Goal: Communication & Community: Answer question/provide support

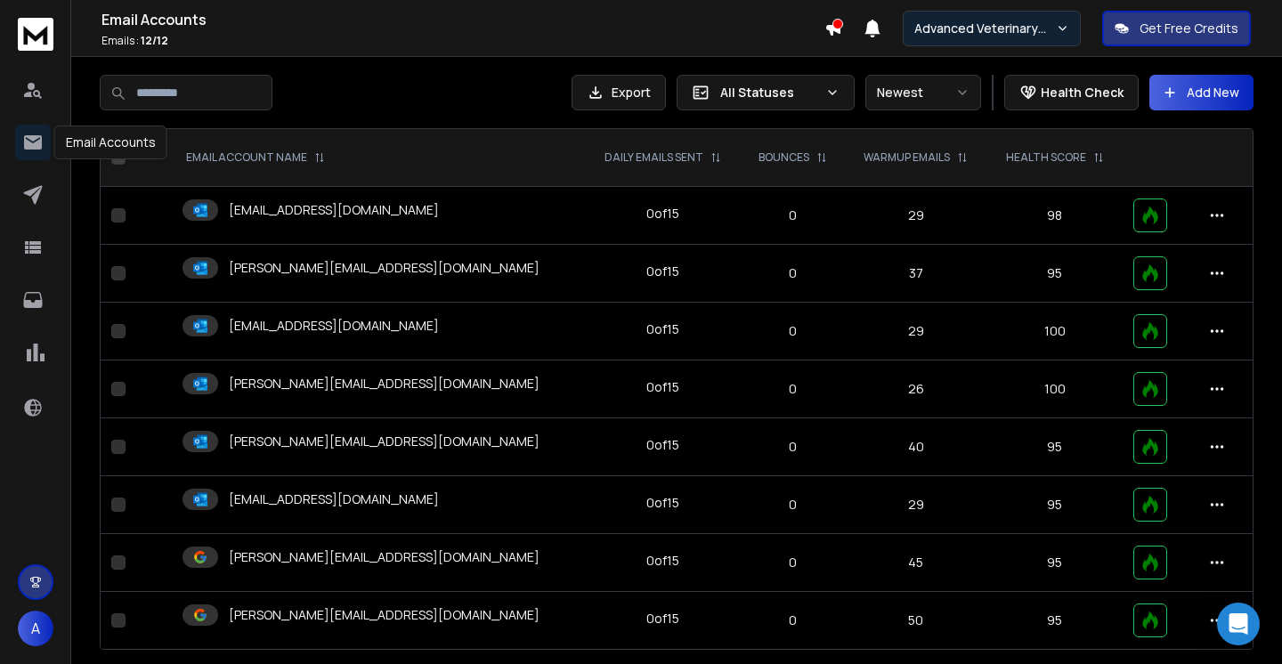
click at [977, 21] on p "Advanced Veterinary Nutrition" at bounding box center [985, 29] width 142 height 18
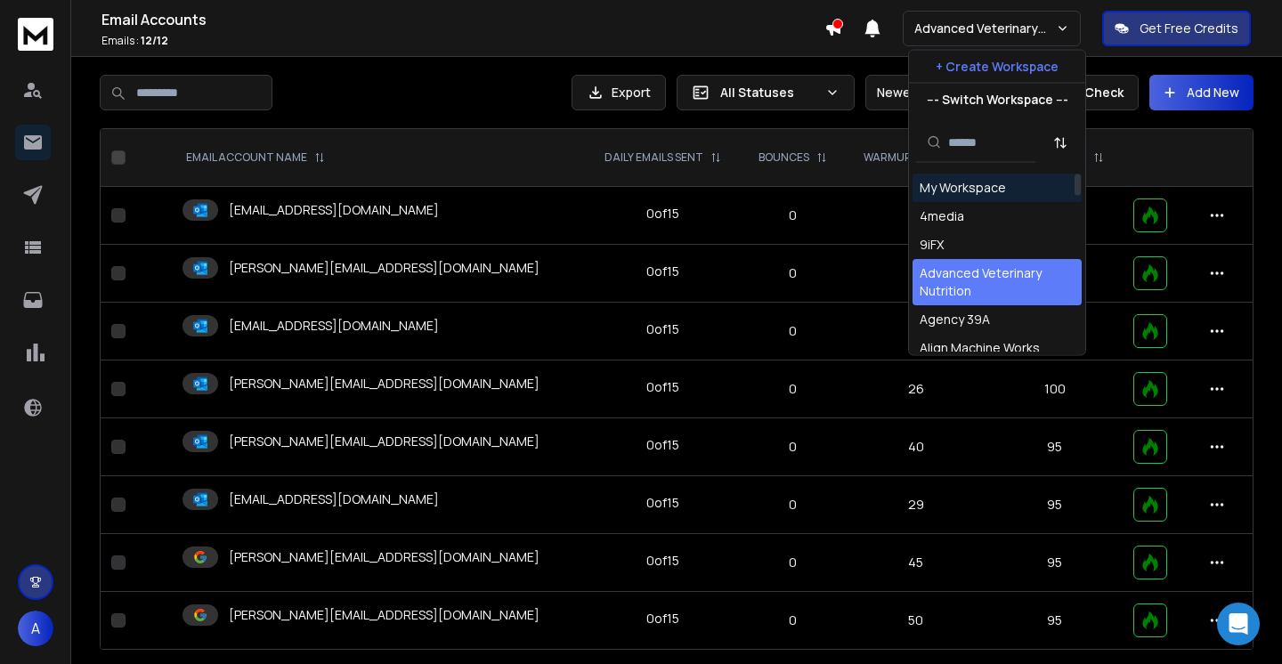
click at [952, 182] on div "My Workspace" at bounding box center [963, 188] width 86 height 18
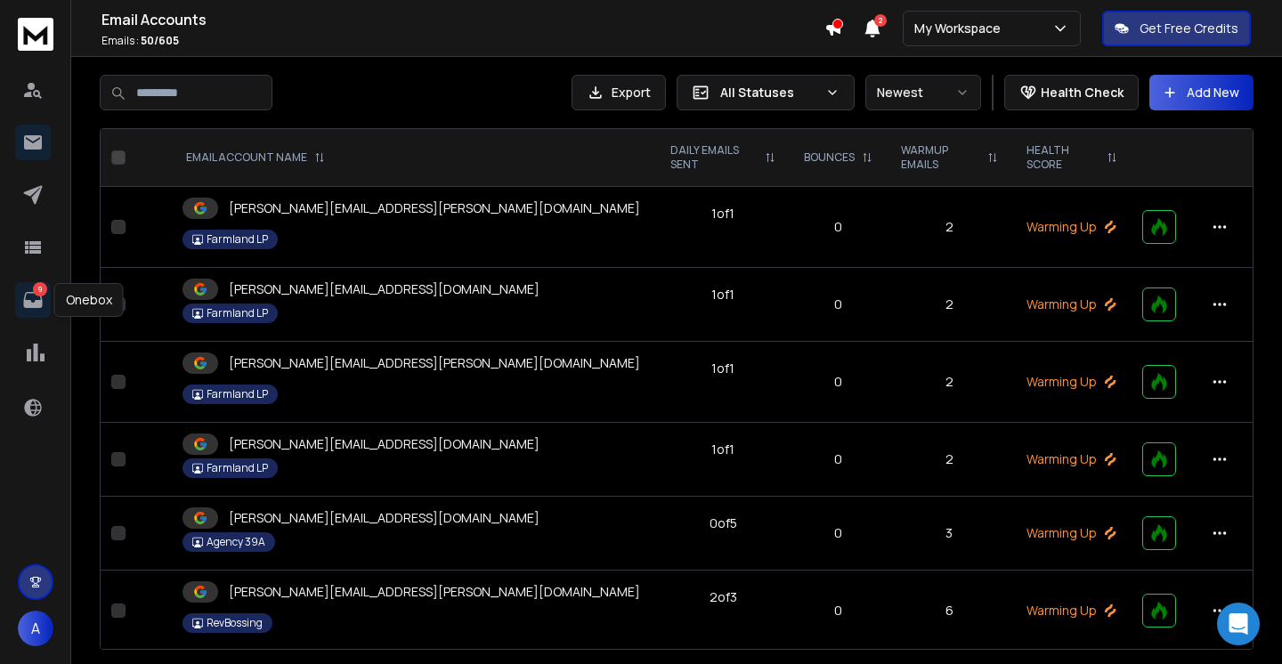
click at [33, 298] on icon at bounding box center [32, 299] width 21 height 21
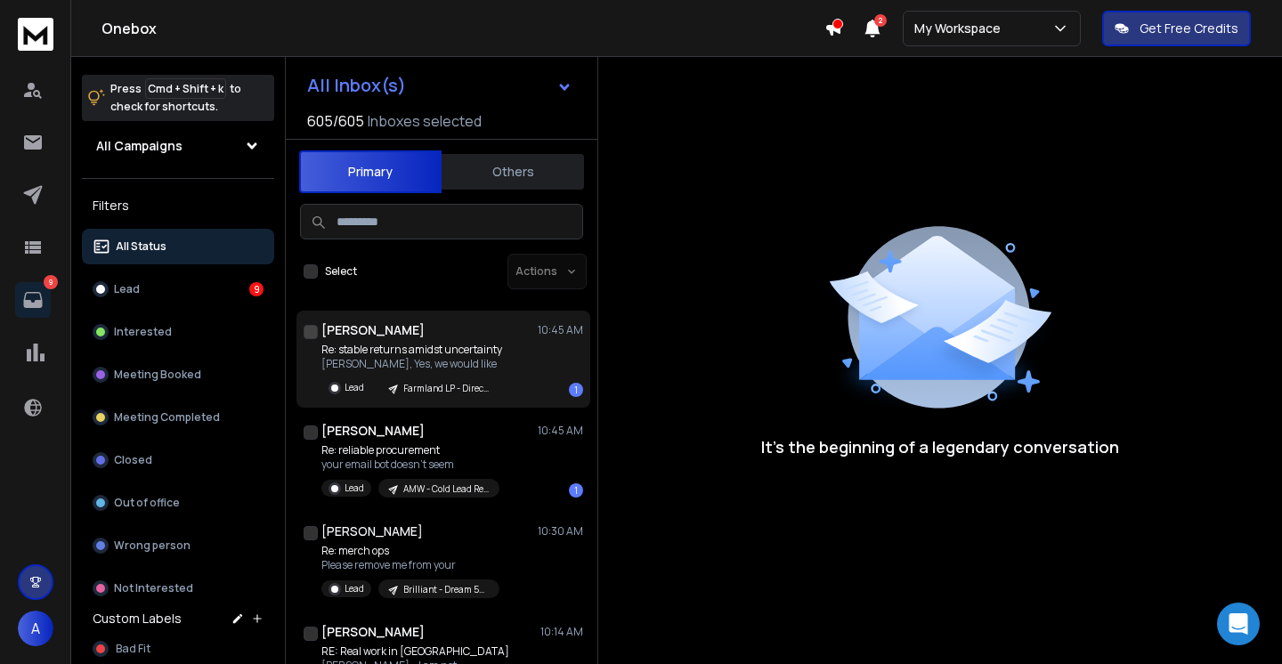
click at [401, 351] on p "Re: stable returns amidst uncertainty" at bounding box center [411, 350] width 181 height 14
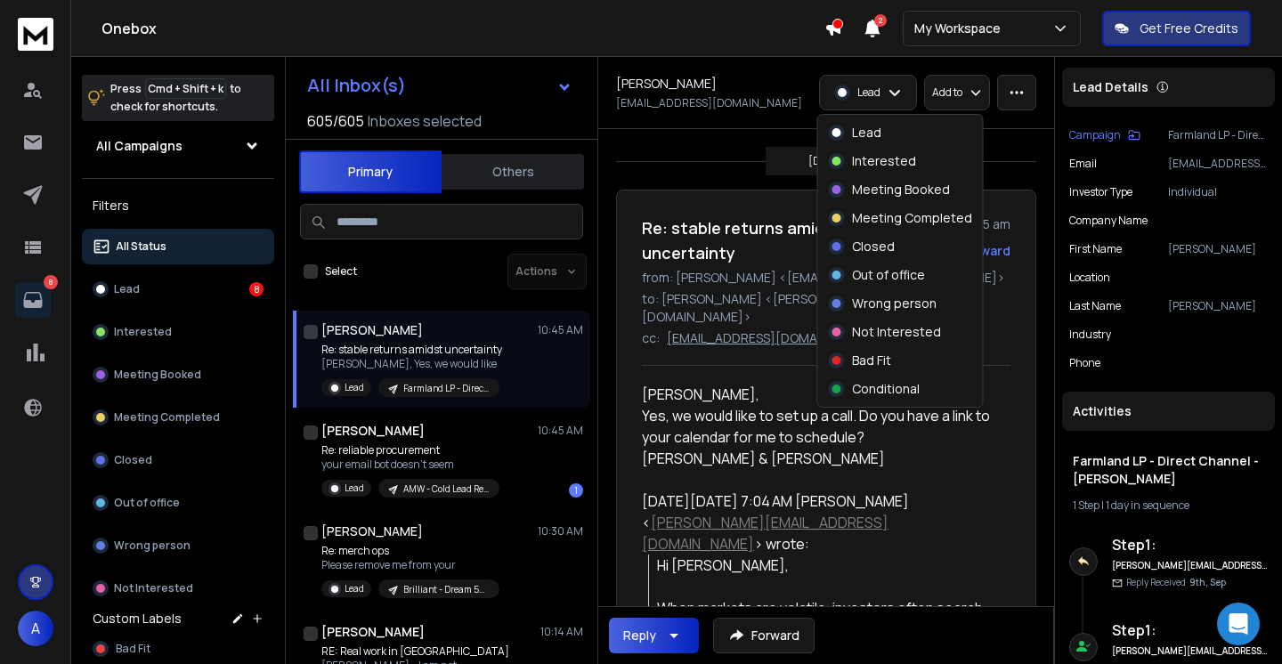
click at [871, 93] on p "Lead" at bounding box center [868, 92] width 23 height 14
click at [858, 156] on p "Interested" at bounding box center [884, 161] width 64 height 18
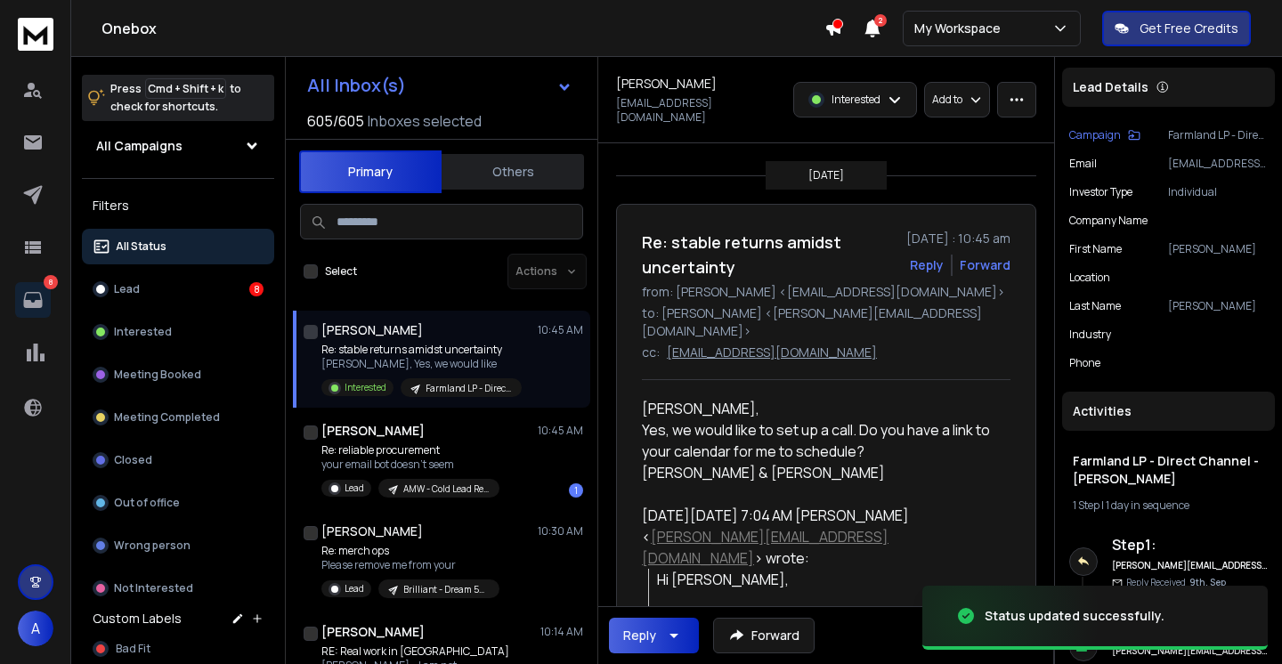
click at [973, 256] on div "Forward" at bounding box center [985, 265] width 51 height 18
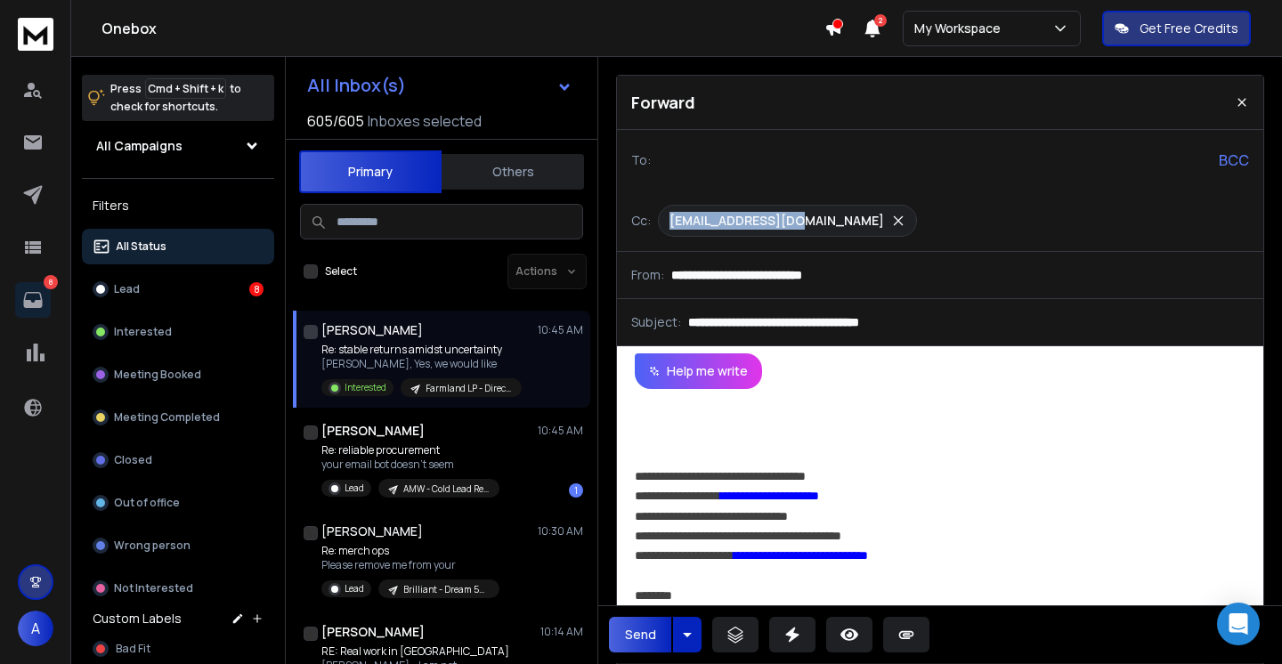
drag, startPoint x: 804, startPoint y: 222, endPoint x: 664, endPoint y: 227, distance: 139.9
click at [664, 227] on div "mcbeckla@yahoo.com" at bounding box center [787, 221] width 259 height 32
copy p "mcbeckla@yahoo.com"
click at [891, 217] on icon at bounding box center [898, 221] width 14 height 14
click at [658, 409] on div "**********" at bounding box center [940, 502] width 646 height 226
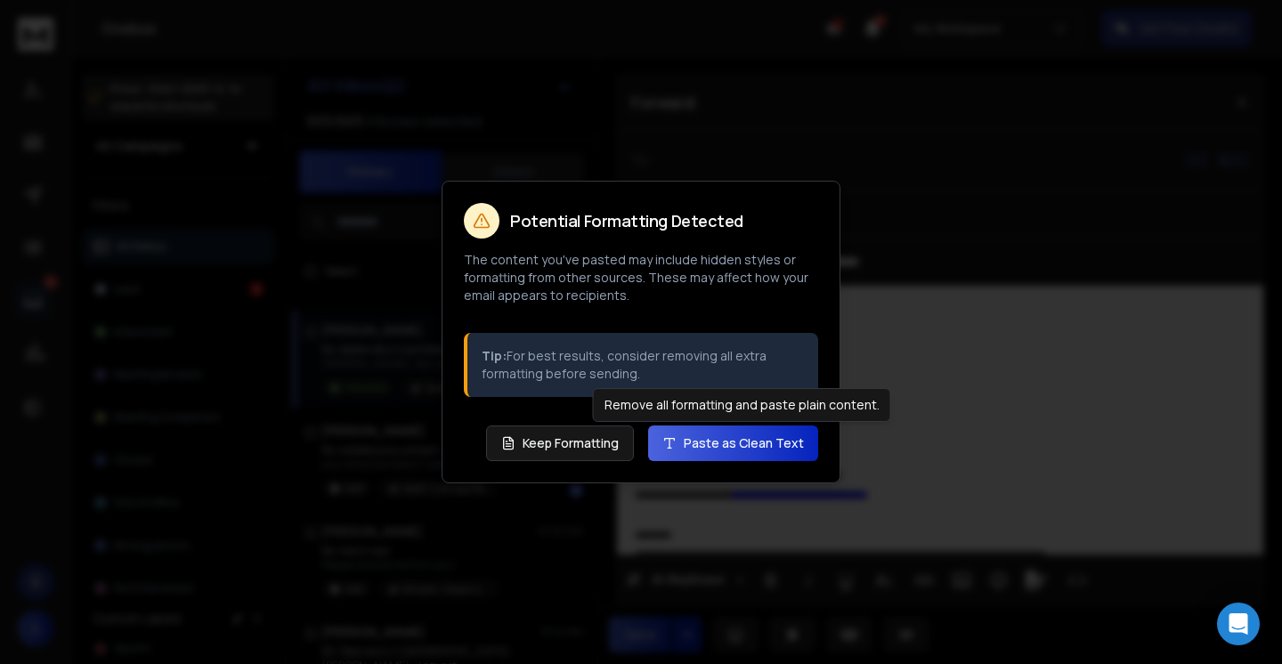
click at [789, 450] on button "Paste as Clean Text" at bounding box center [733, 444] width 170 height 36
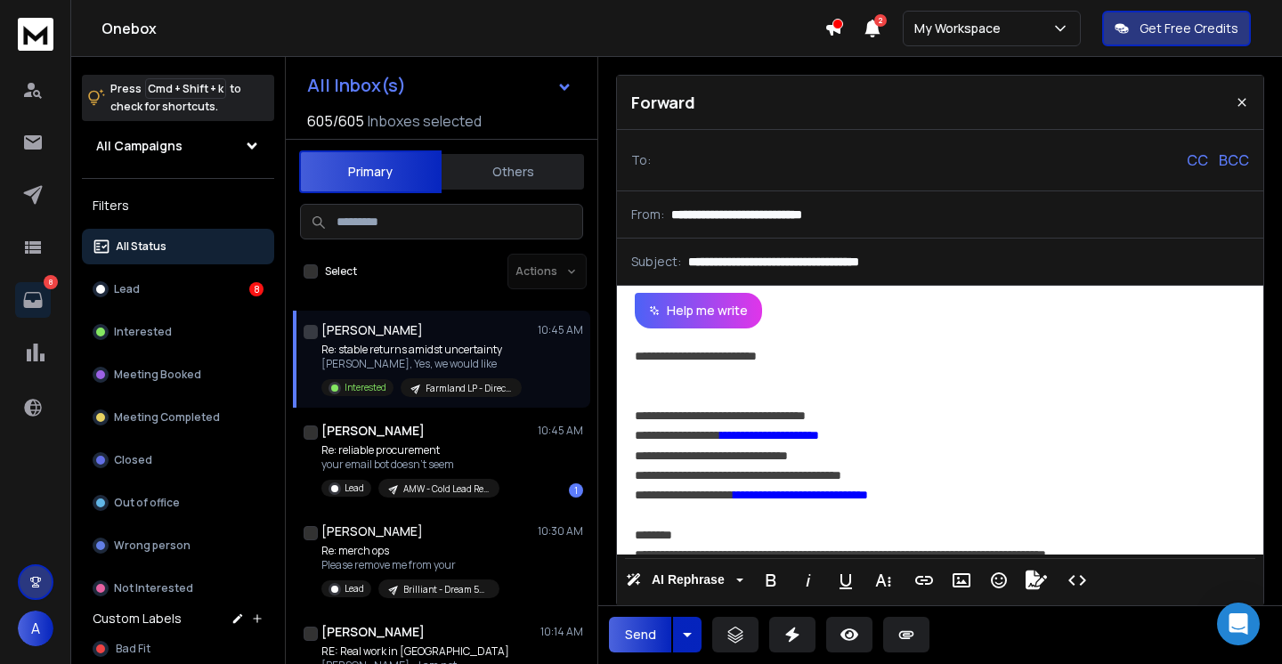
click at [680, 165] on input at bounding box center [720, 160] width 125 height 32
type input "**********"
click at [641, 640] on button "Send" at bounding box center [640, 635] width 62 height 36
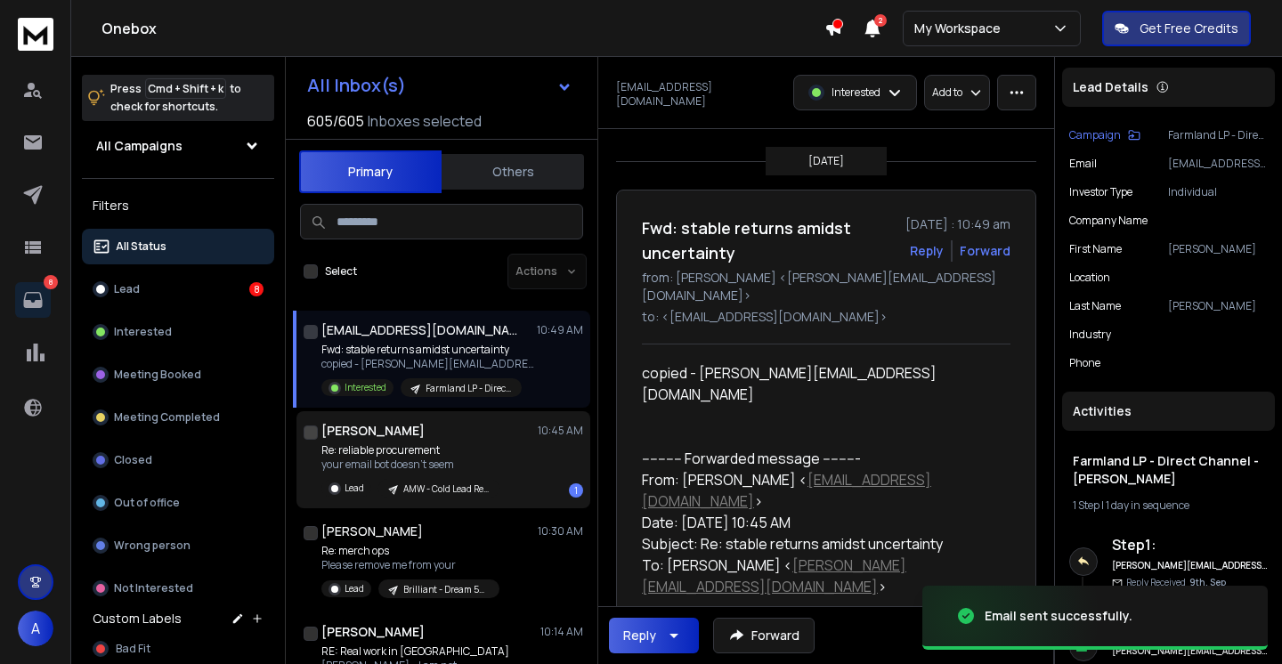
click at [448, 451] on p "Re: reliable procurement" at bounding box center [410, 450] width 178 height 14
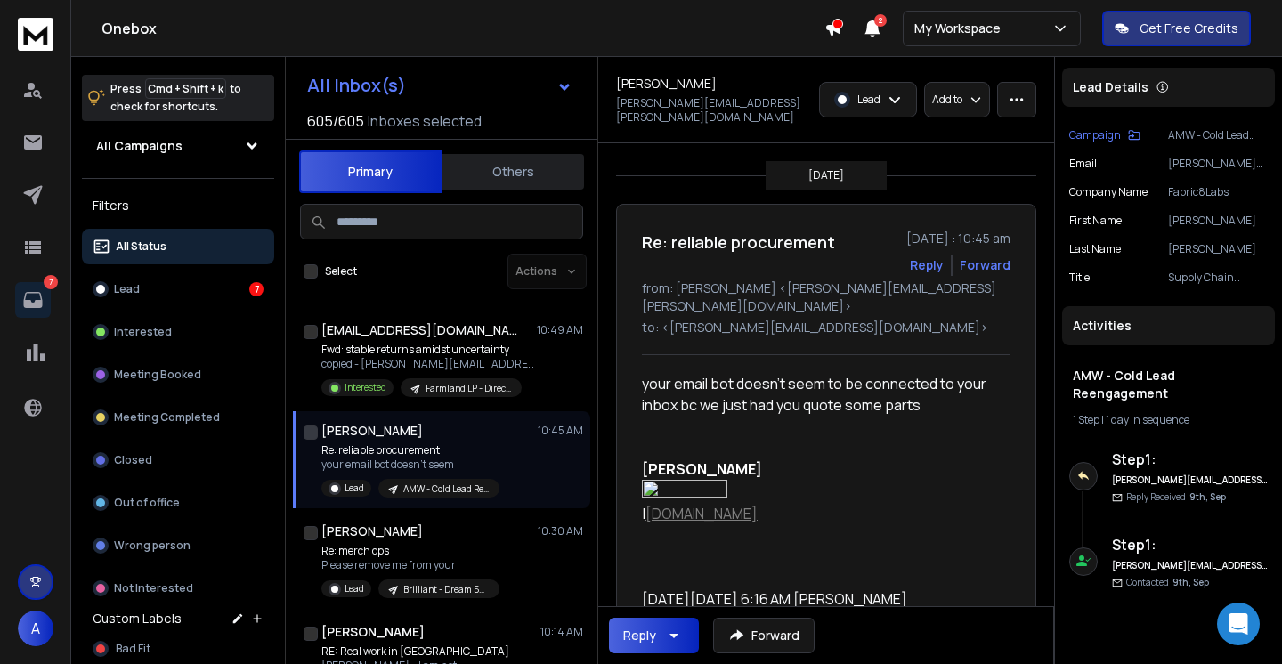
click at [1001, 256] on div "Forward" at bounding box center [985, 265] width 51 height 18
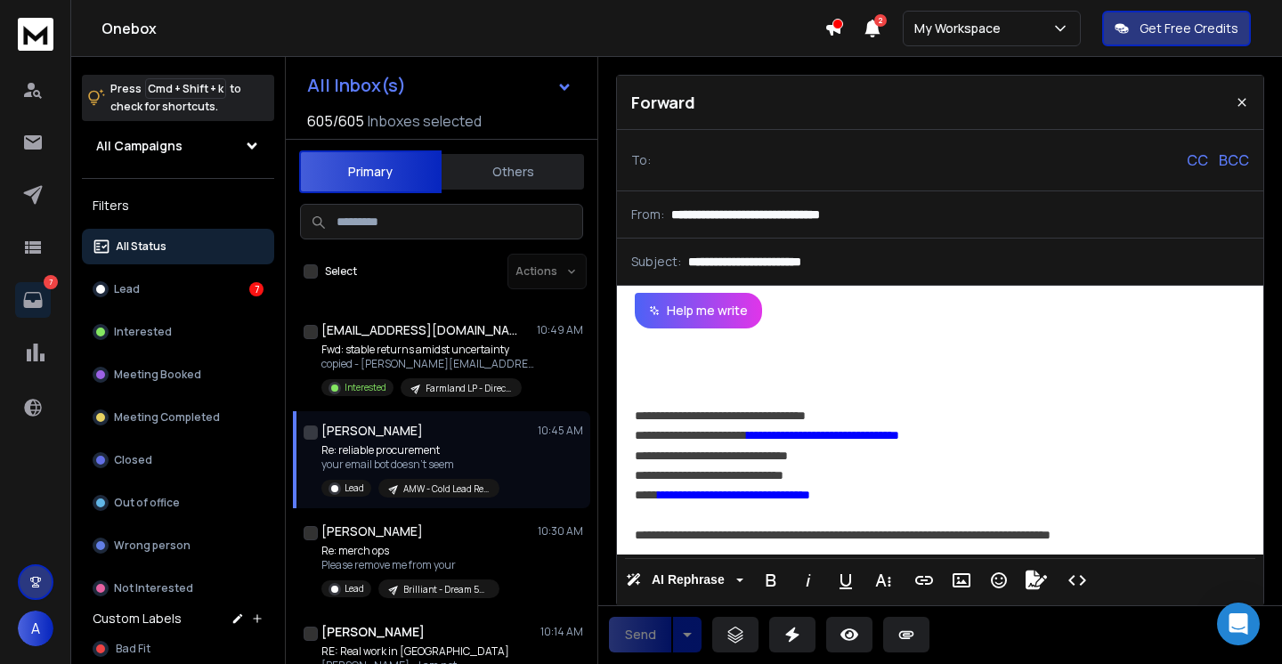
click at [719, 150] on input at bounding box center [720, 160] width 125 height 32
type input "*"
type input "**********"
click at [633, 635] on button "Send" at bounding box center [640, 635] width 62 height 36
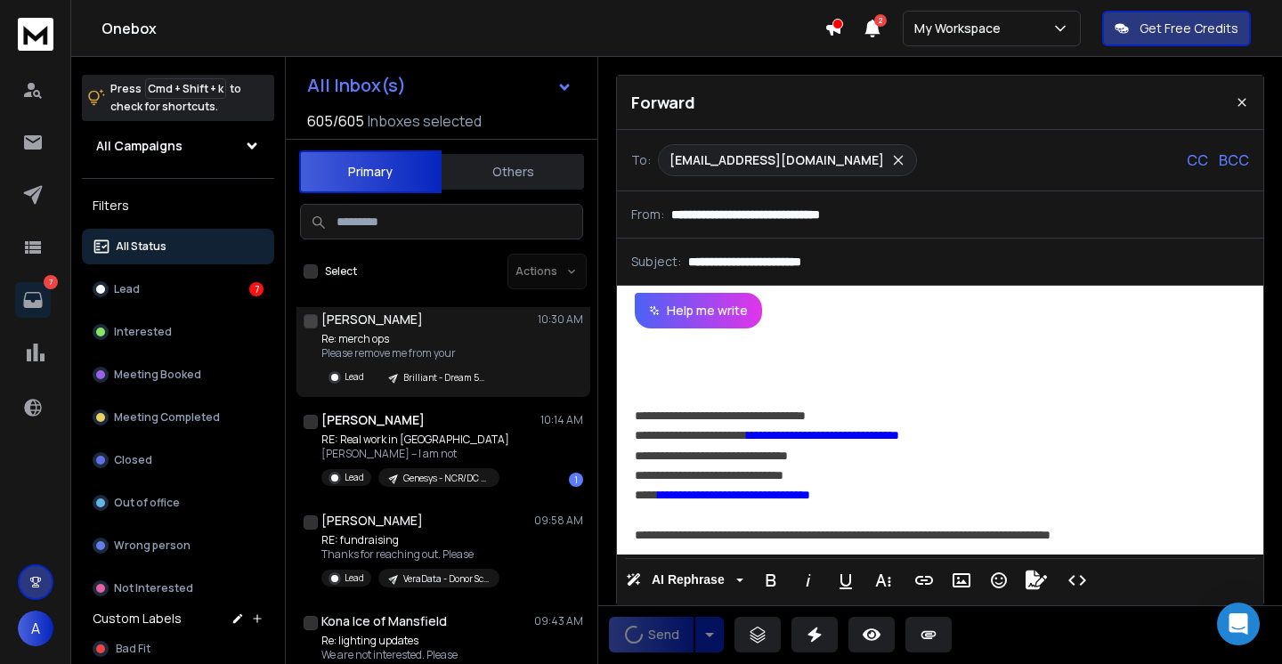
scroll to position [259, 0]
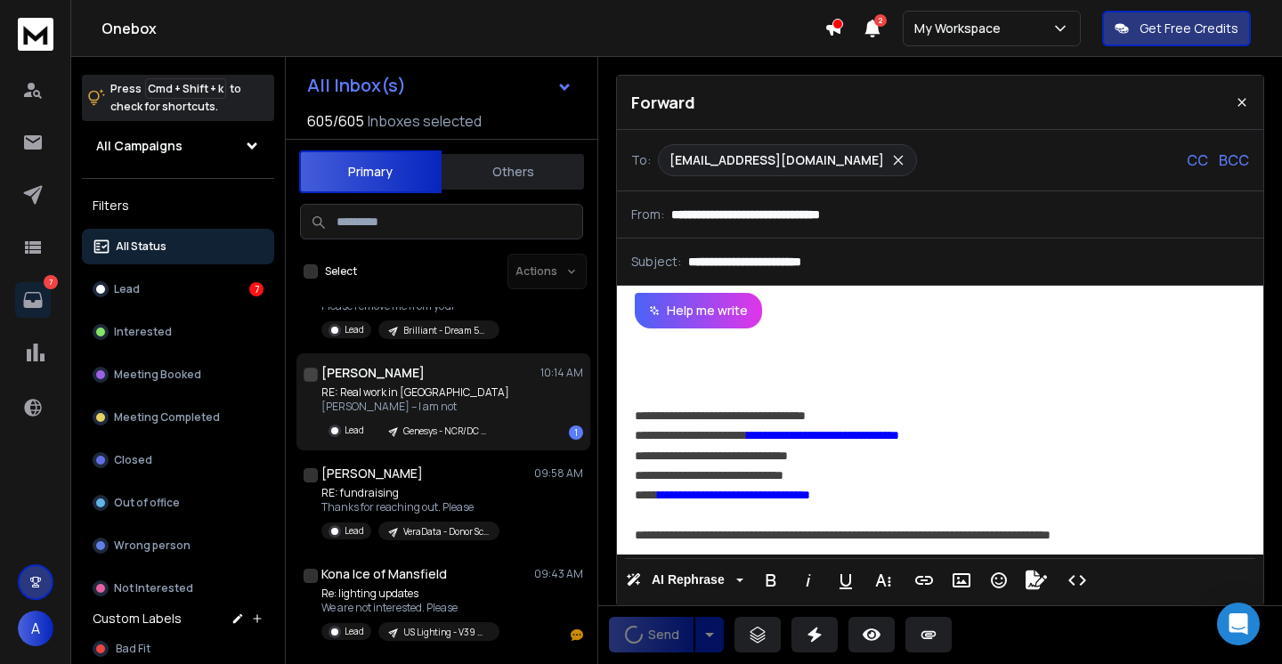
click at [439, 417] on div "RE: Real work in DC Leslie – I am not Lead Genesys - NCR/DC - General Outreach …" at bounding box center [415, 412] width 188 height 54
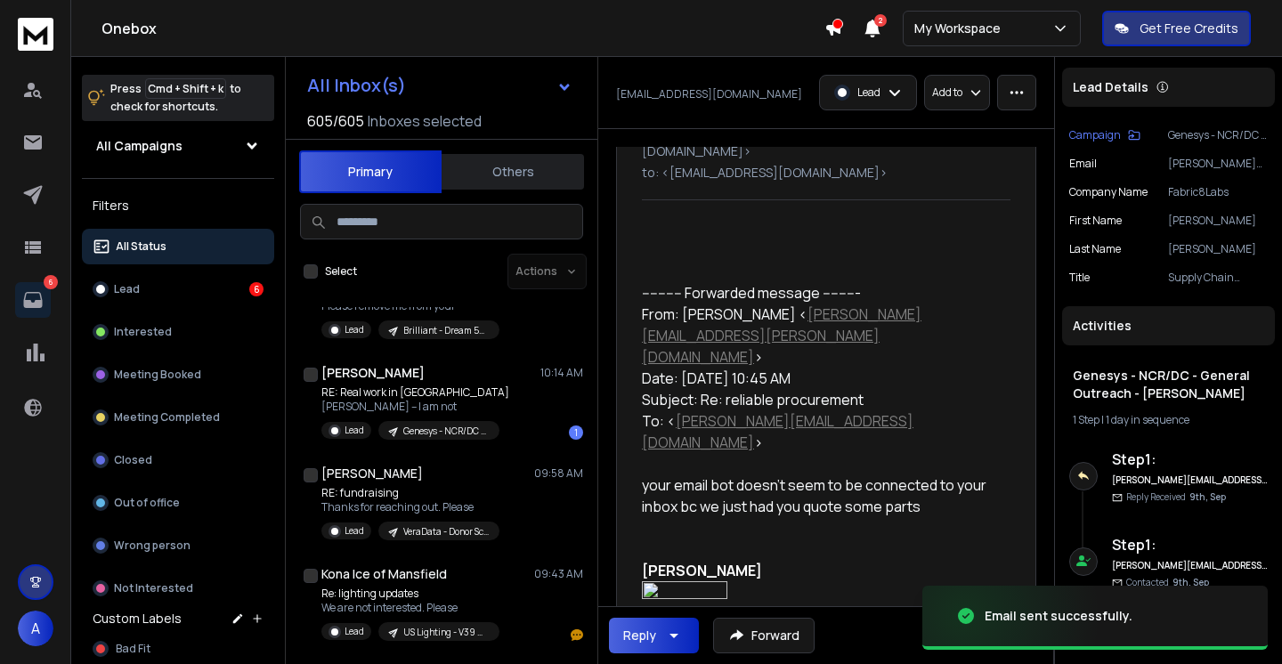
scroll to position [0, 0]
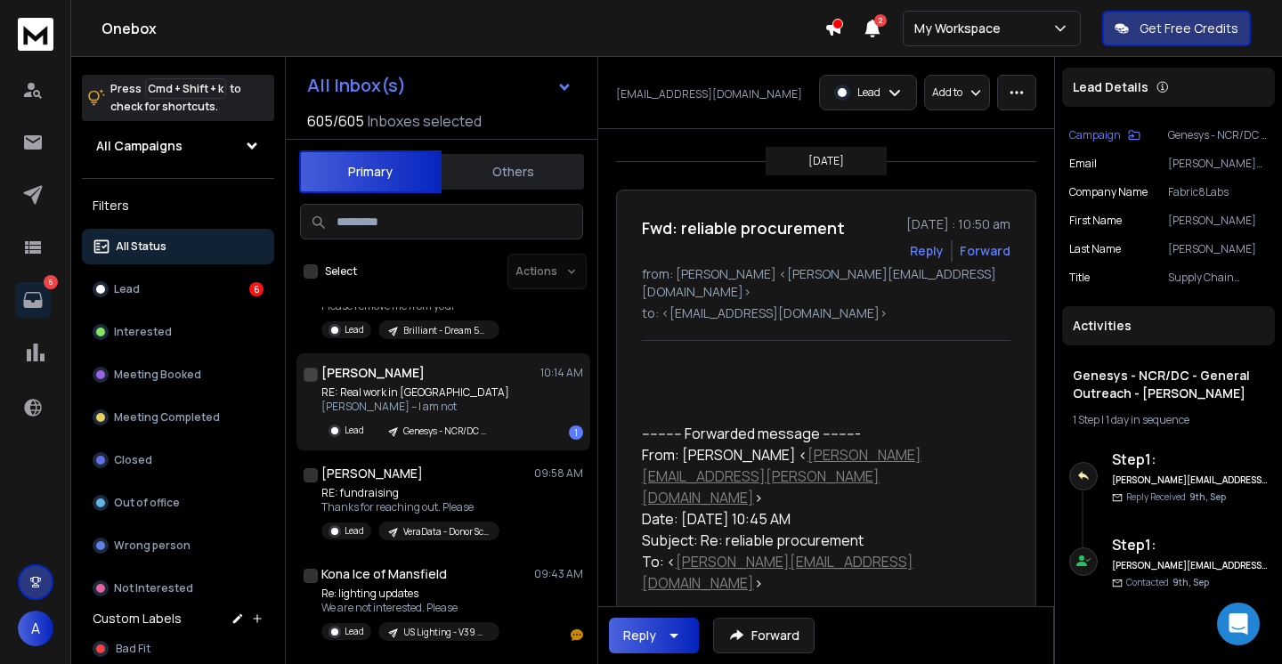
click at [457, 411] on p "Leslie – I am not" at bounding box center [415, 407] width 188 height 14
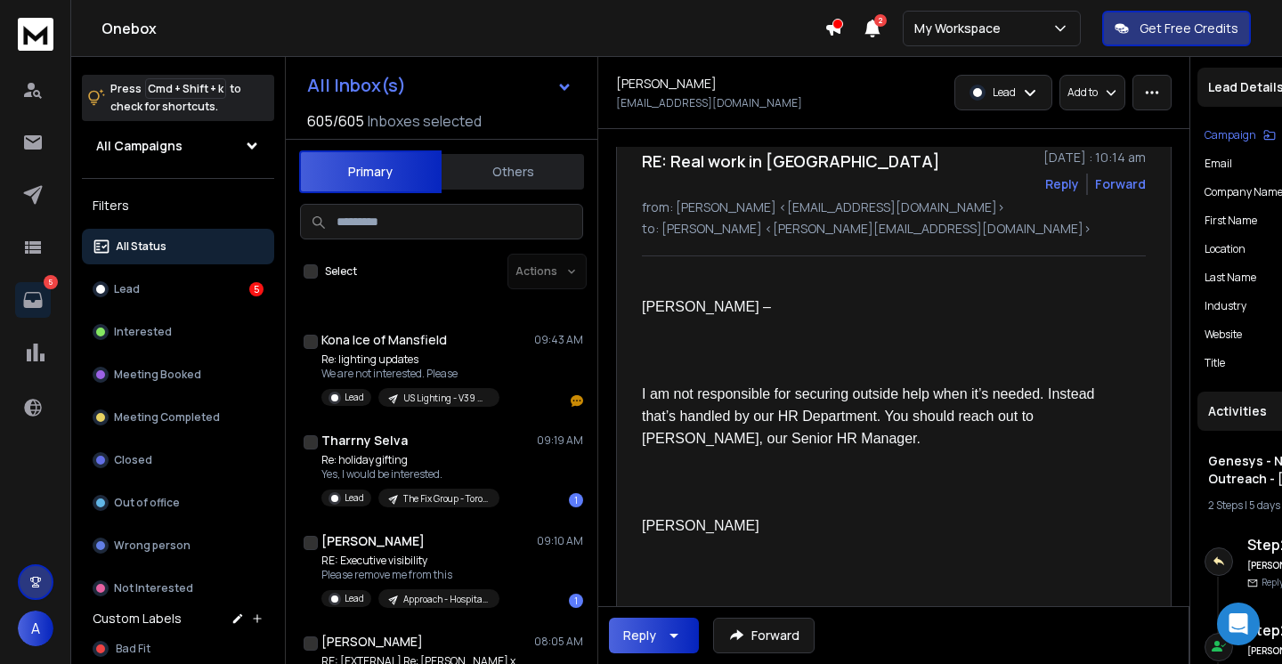
scroll to position [496, 0]
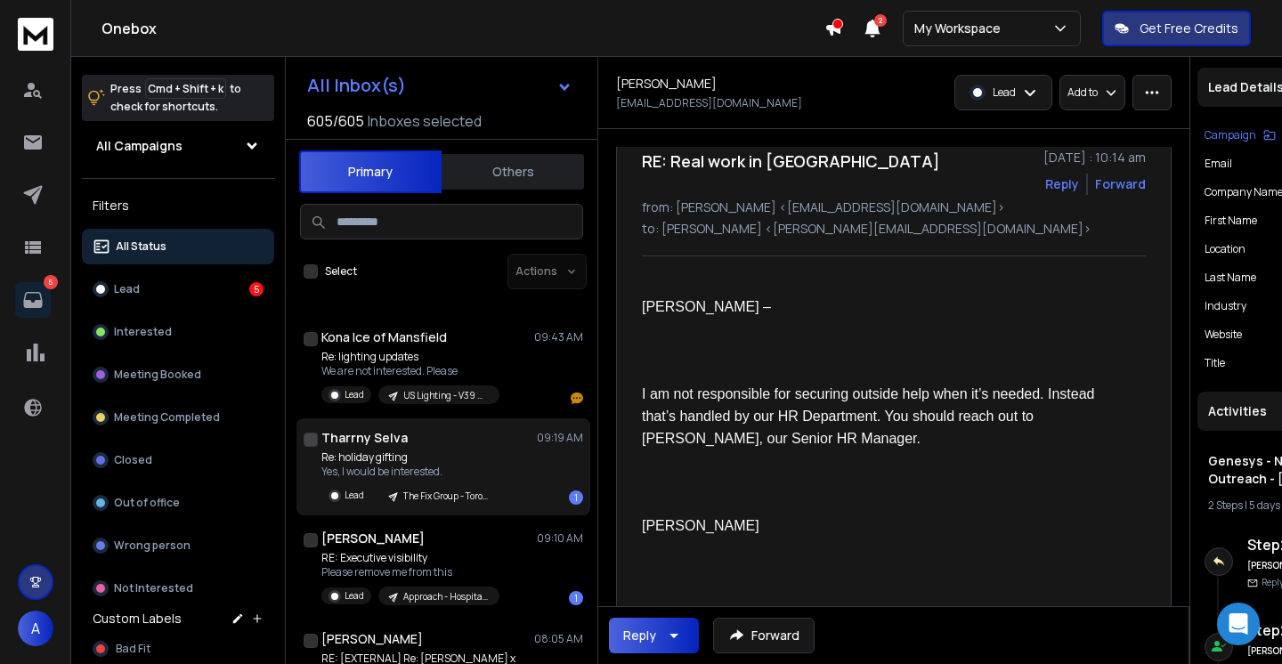
click at [458, 455] on p "Re: holiday gifting" at bounding box center [410, 457] width 178 height 14
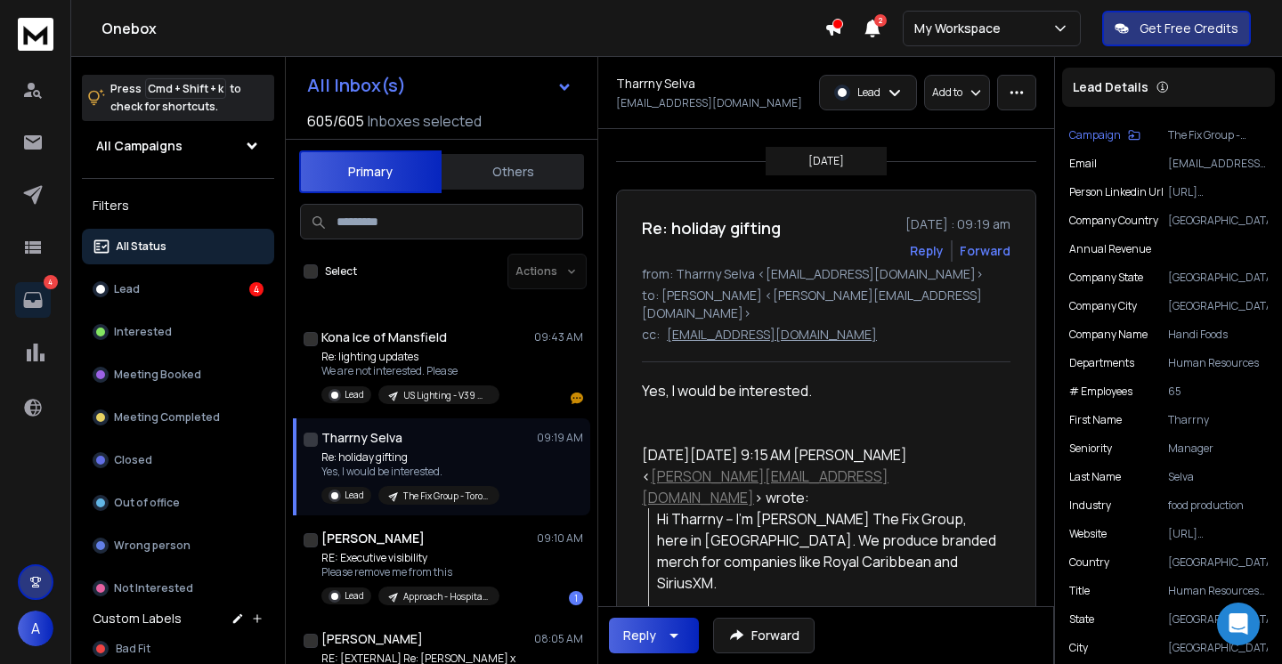
click at [1013, 85] on icon "button" at bounding box center [1017, 93] width 16 height 16
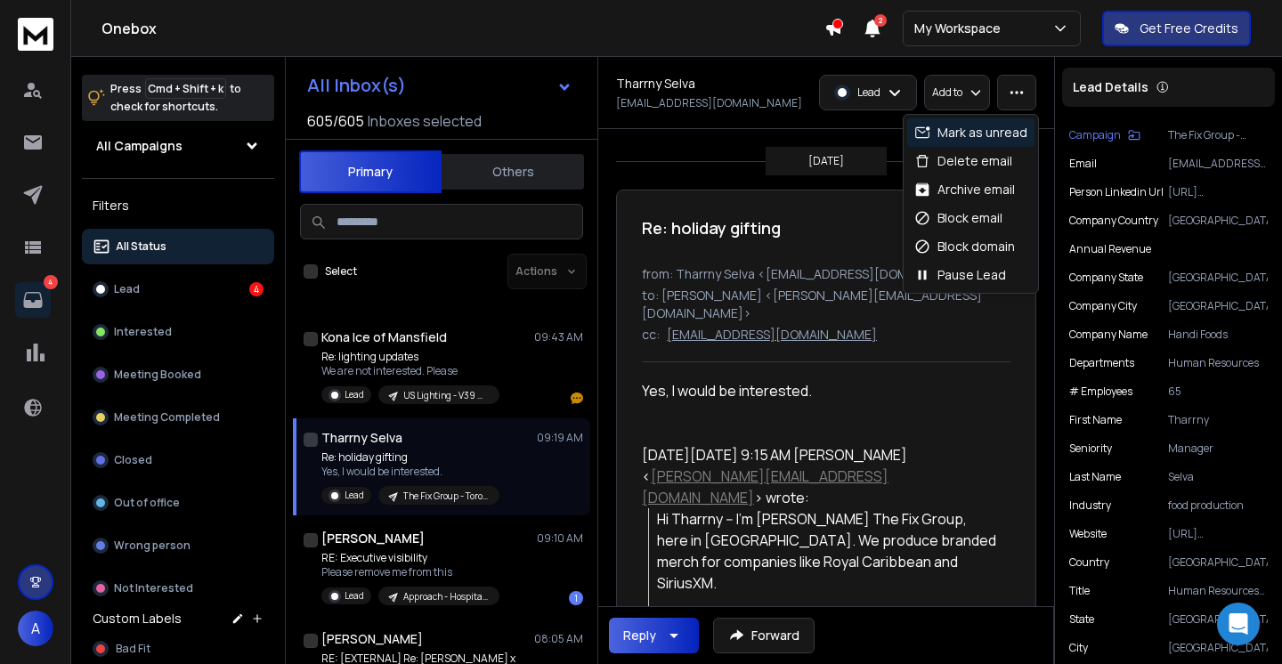
click at [985, 126] on div "Mark as unread" at bounding box center [970, 133] width 113 height 18
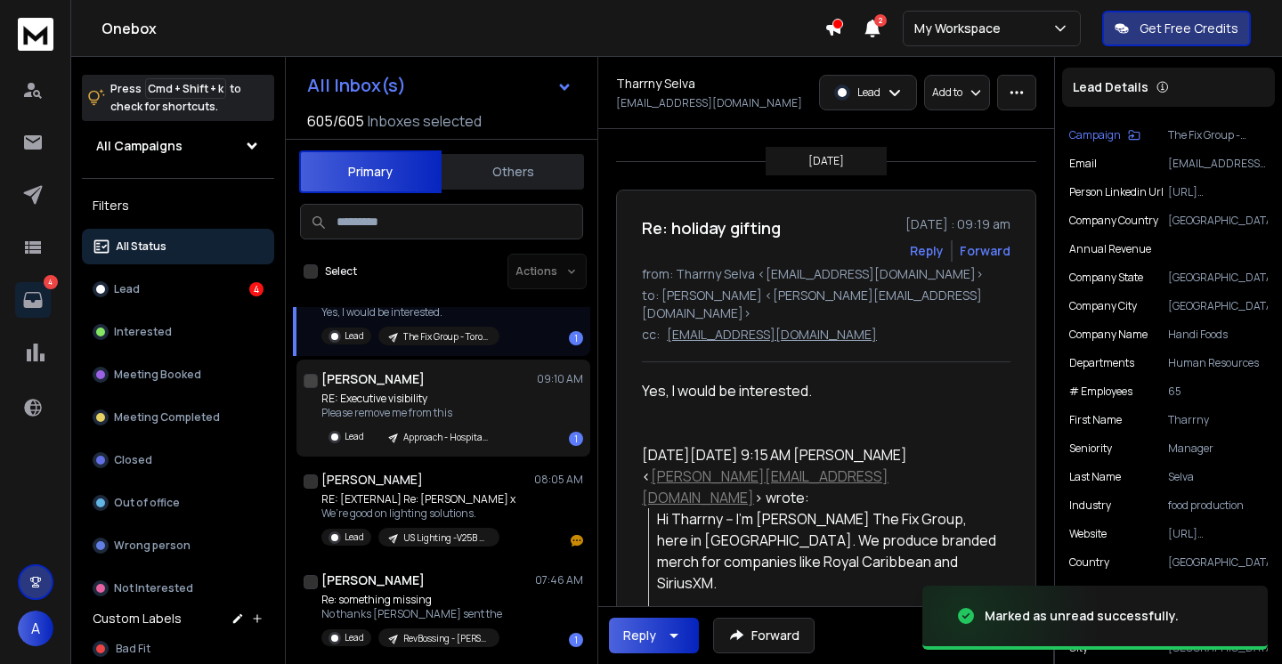
scroll to position [669, 0]
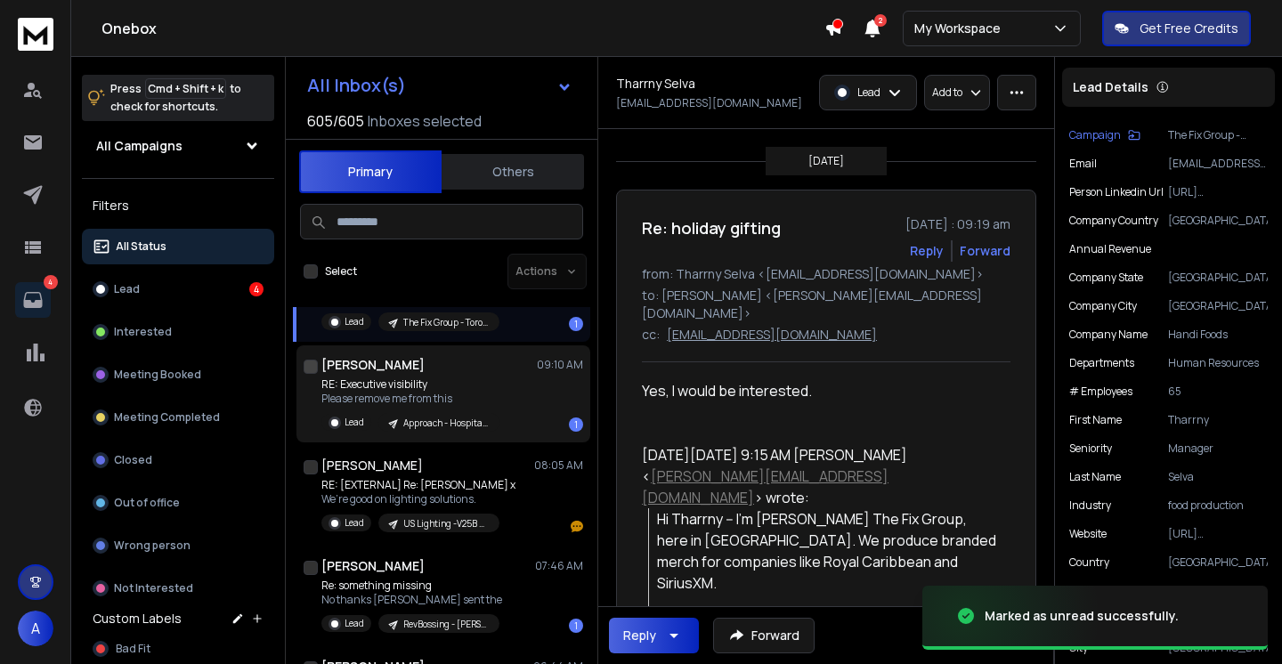
click at [455, 388] on p "RE: Executive visibility" at bounding box center [410, 384] width 178 height 14
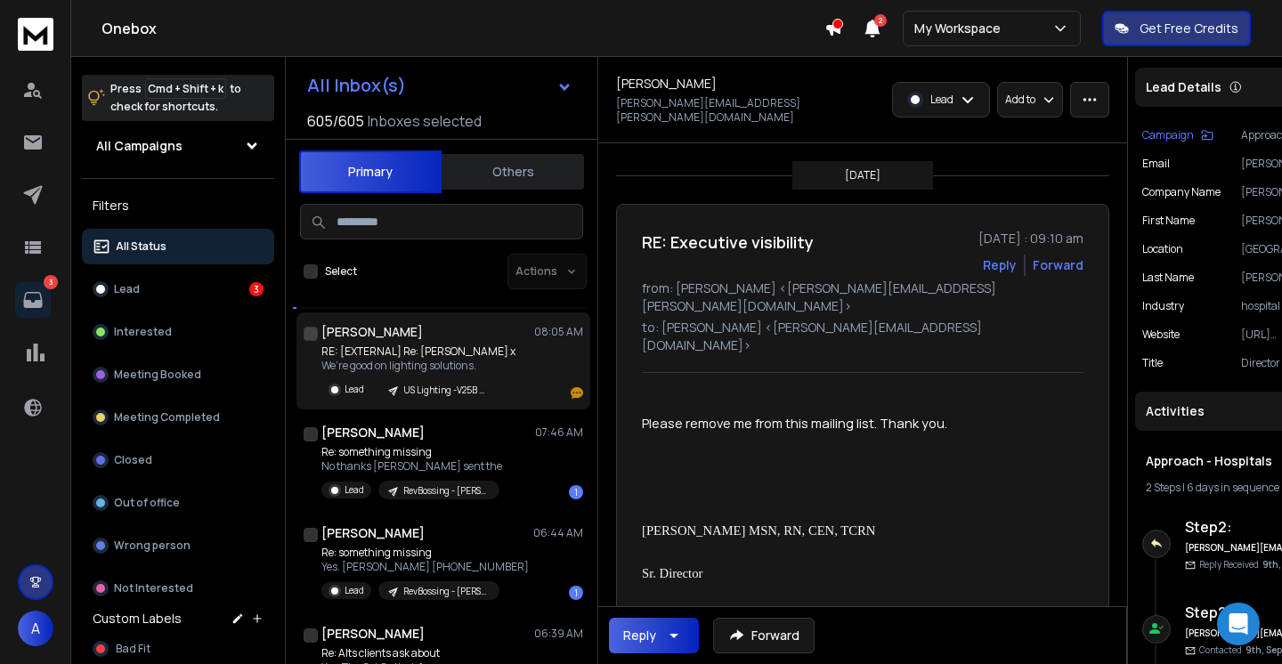
scroll to position [811, 0]
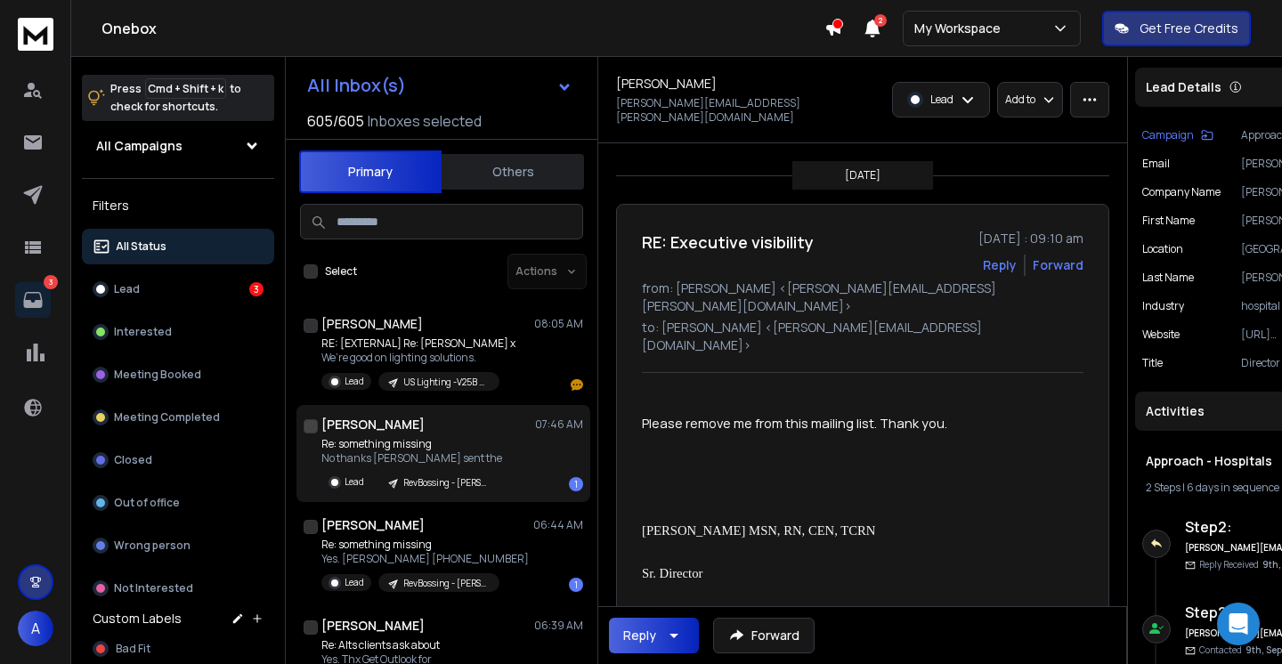
click at [428, 458] on p "No thanks Massood sent the" at bounding box center [411, 458] width 181 height 14
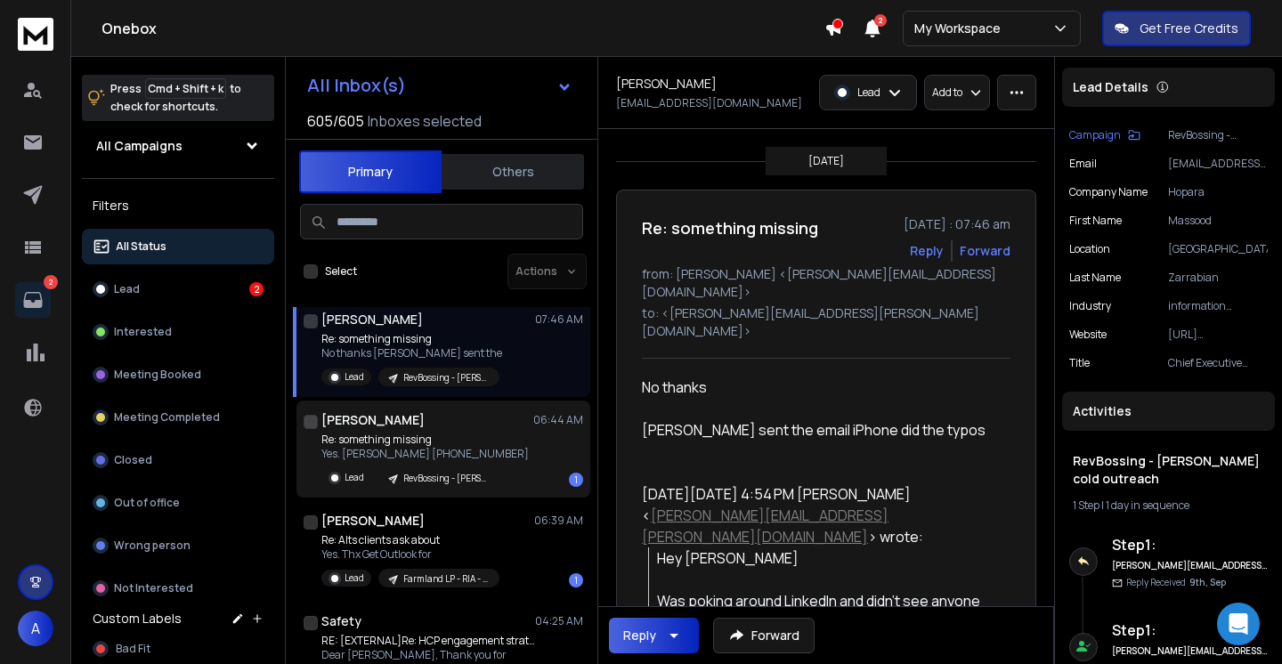
scroll to position [936, 0]
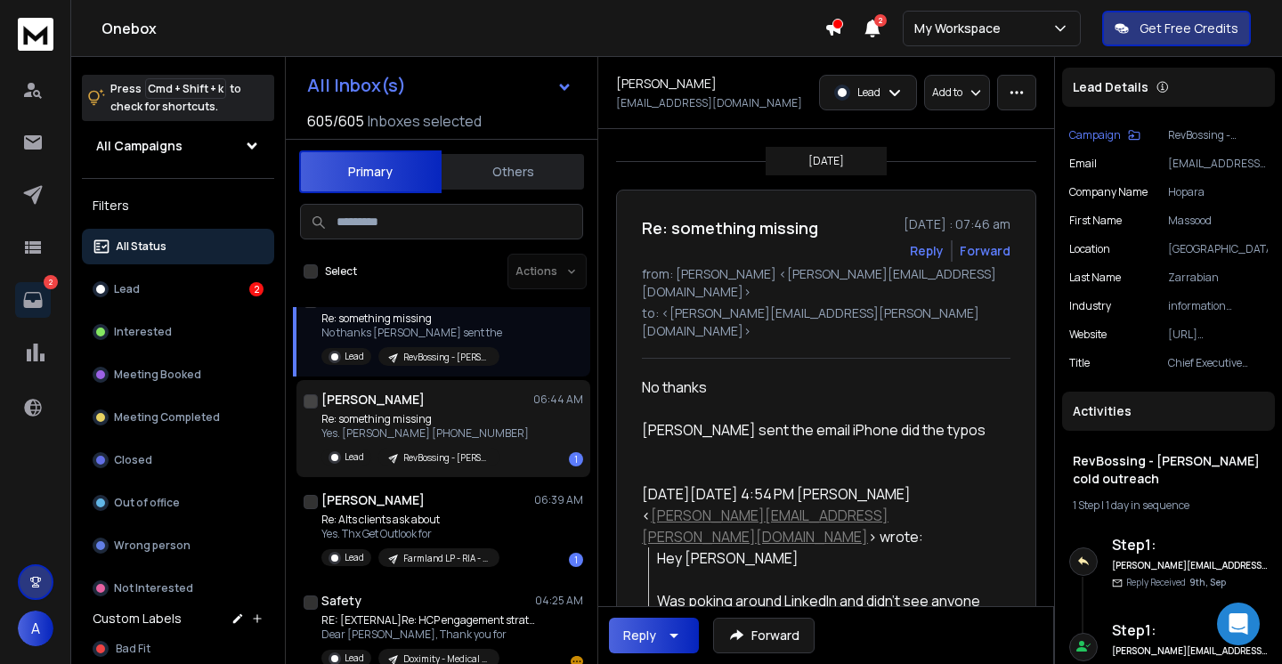
click at [433, 439] on p "Yes. Brian B Brady 617-286-6649" at bounding box center [424, 433] width 207 height 14
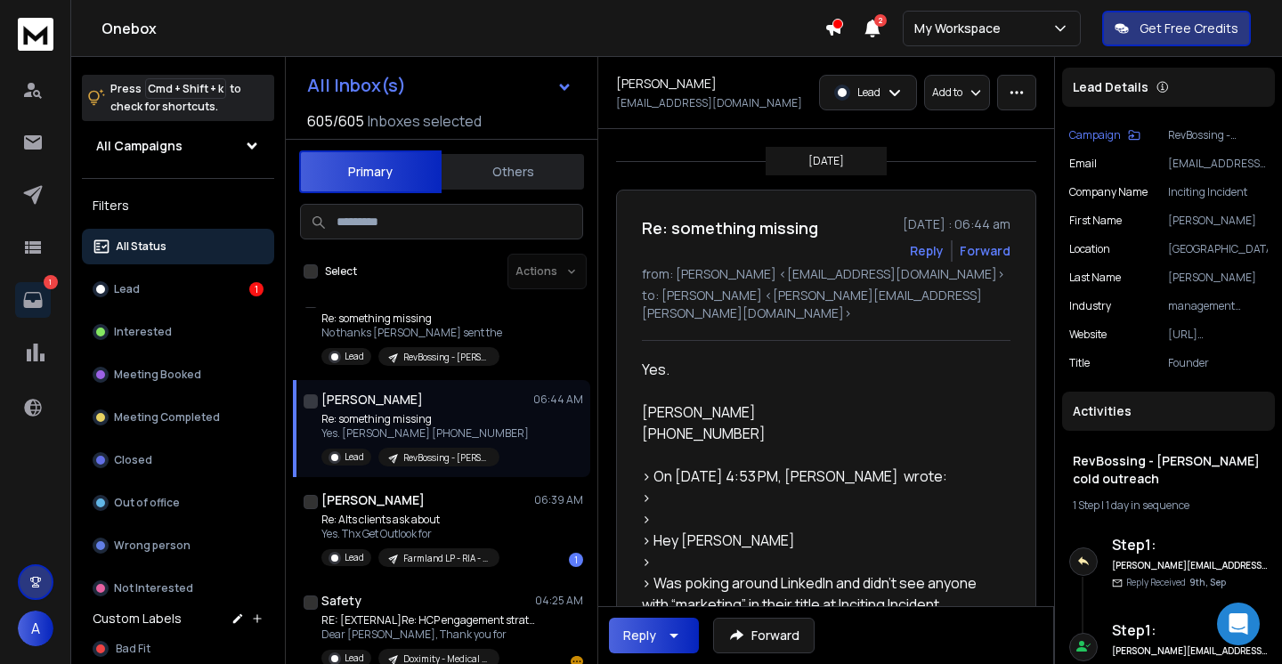
click at [894, 90] on icon at bounding box center [895, 92] width 14 height 14
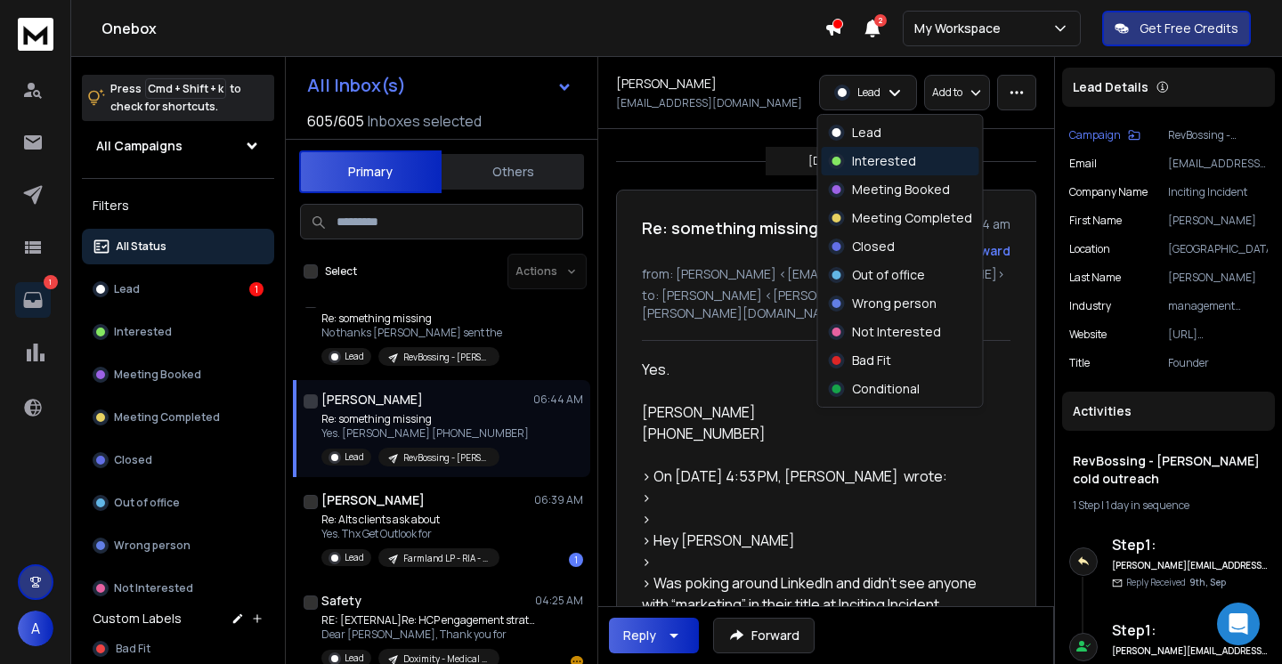
click at [860, 157] on p "Interested" at bounding box center [884, 161] width 64 height 18
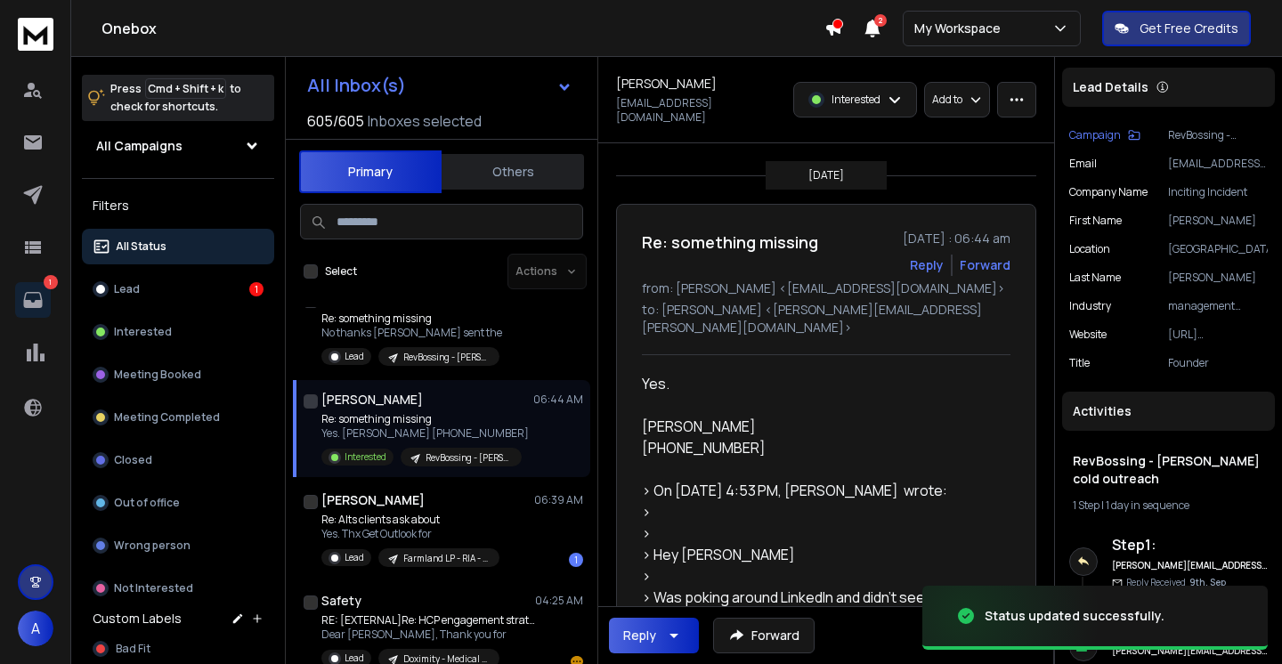
click at [985, 256] on div "Forward" at bounding box center [985, 265] width 51 height 18
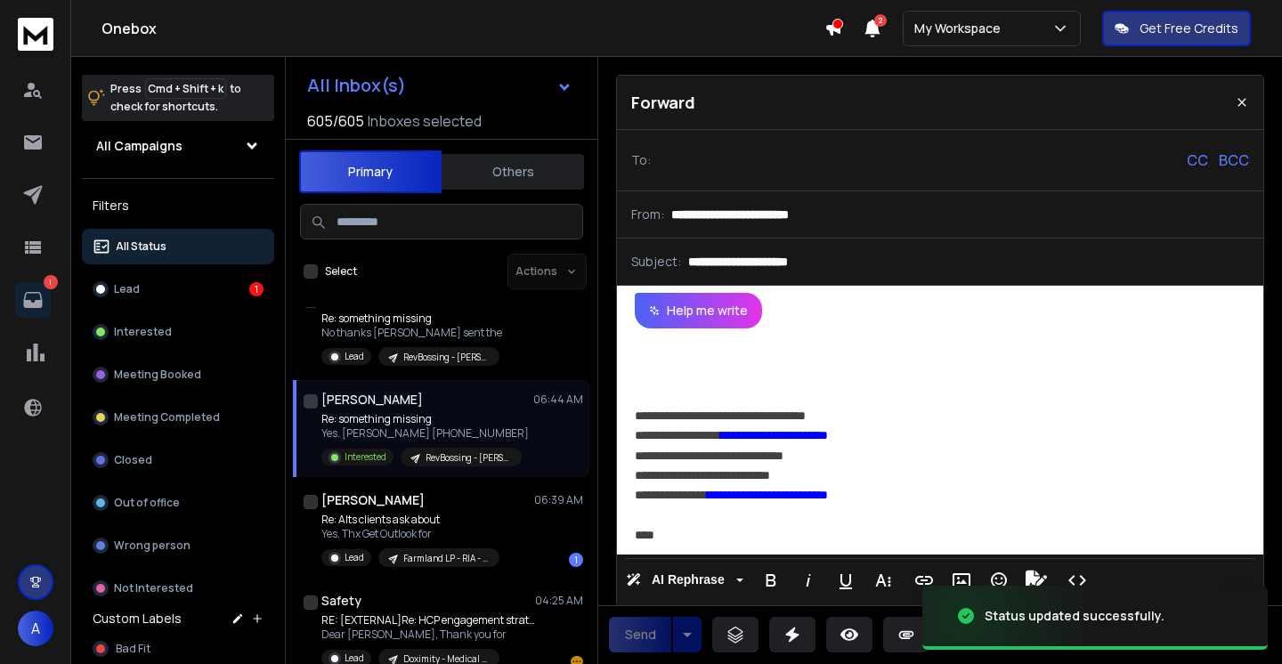
click at [726, 167] on input at bounding box center [720, 160] width 125 height 32
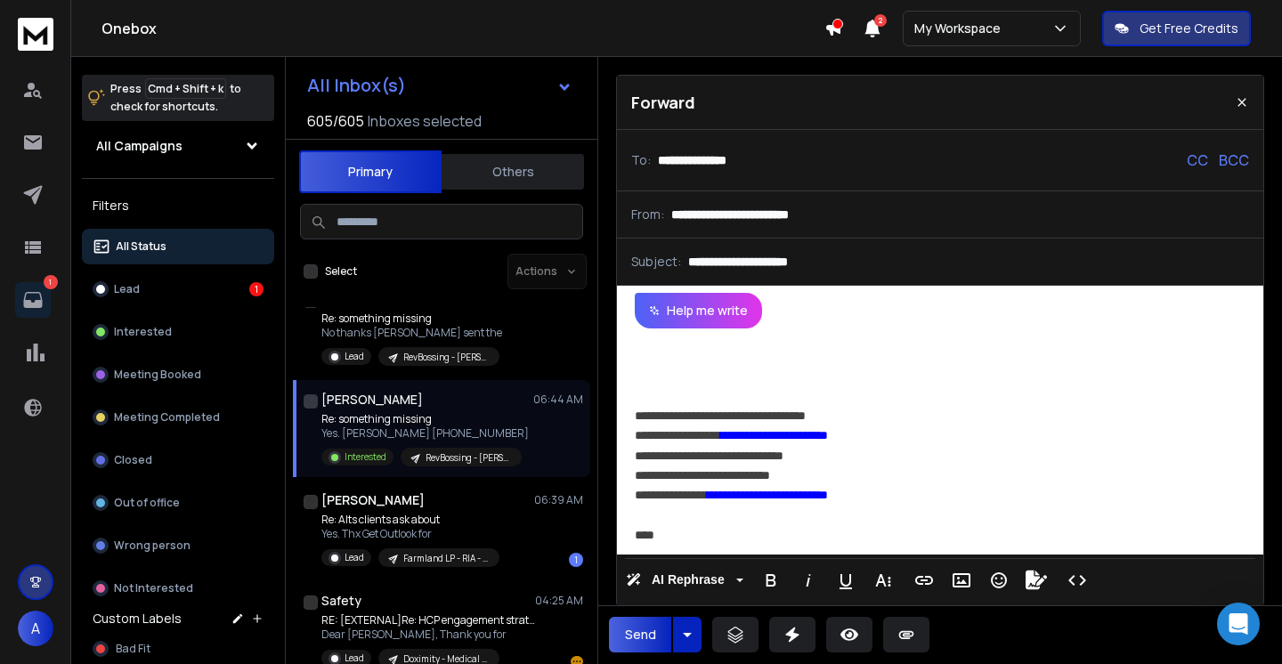
type input "**********"
click at [635, 632] on button "Send" at bounding box center [640, 635] width 62 height 36
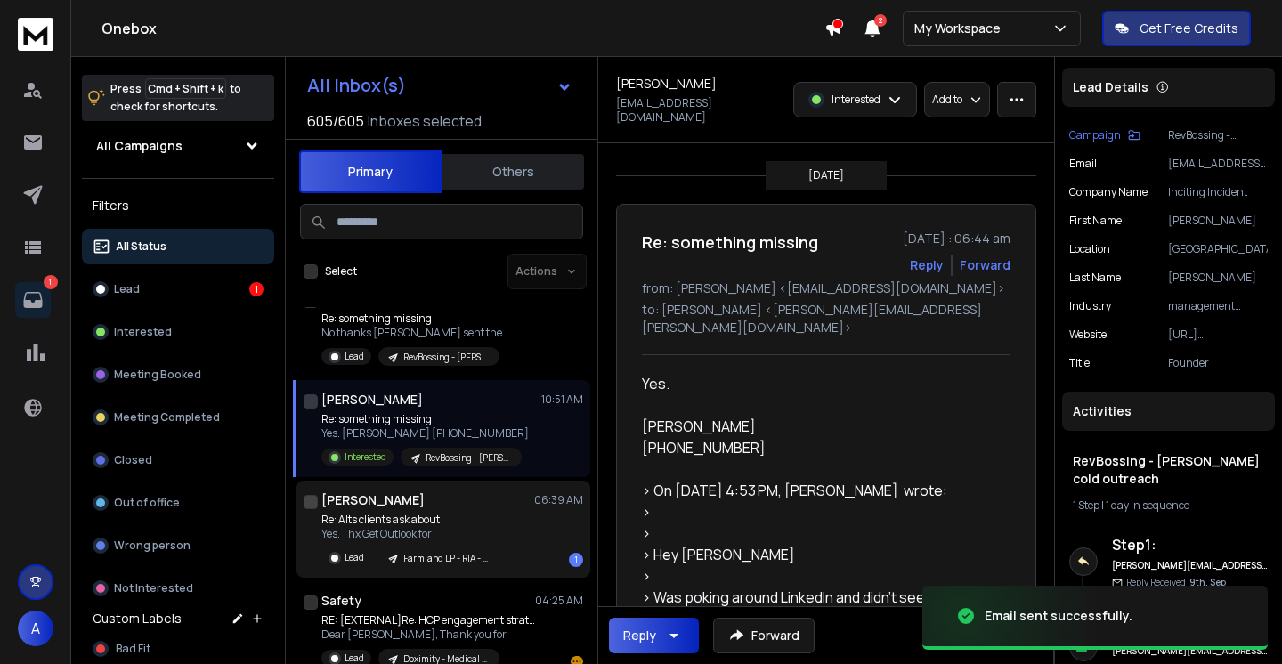
click at [454, 519] on p "Re: Alts clients ask about" at bounding box center [410, 520] width 178 height 14
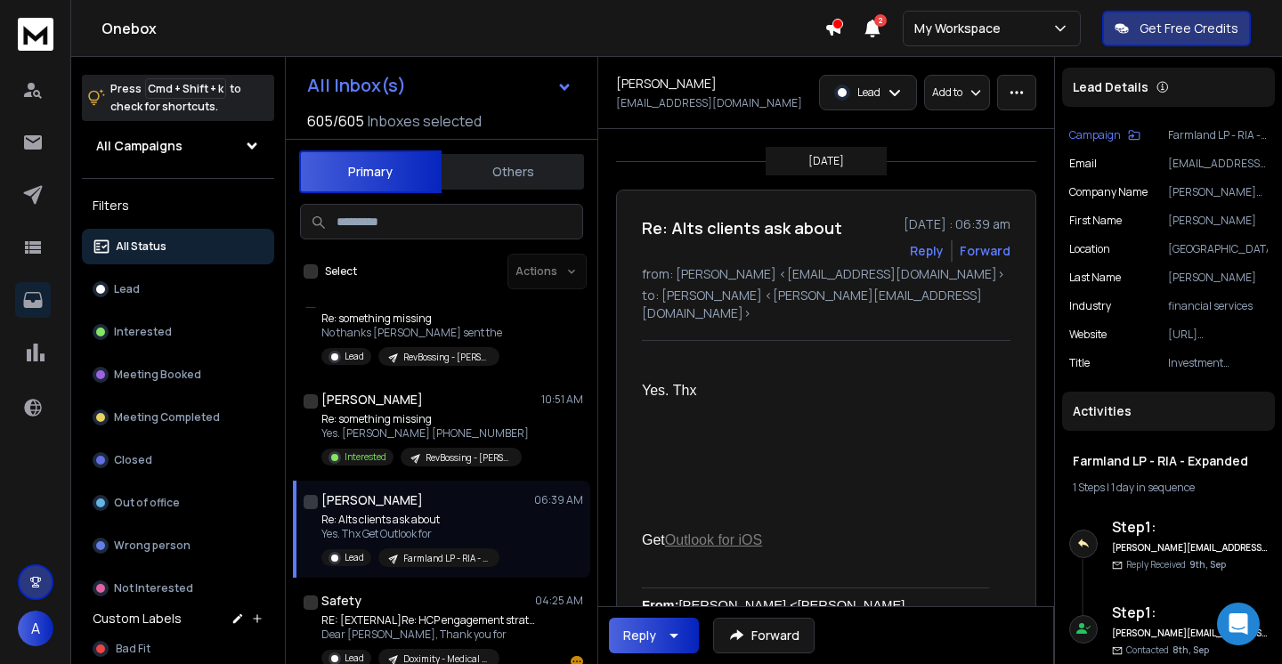
click at [891, 86] on icon at bounding box center [895, 92] width 14 height 14
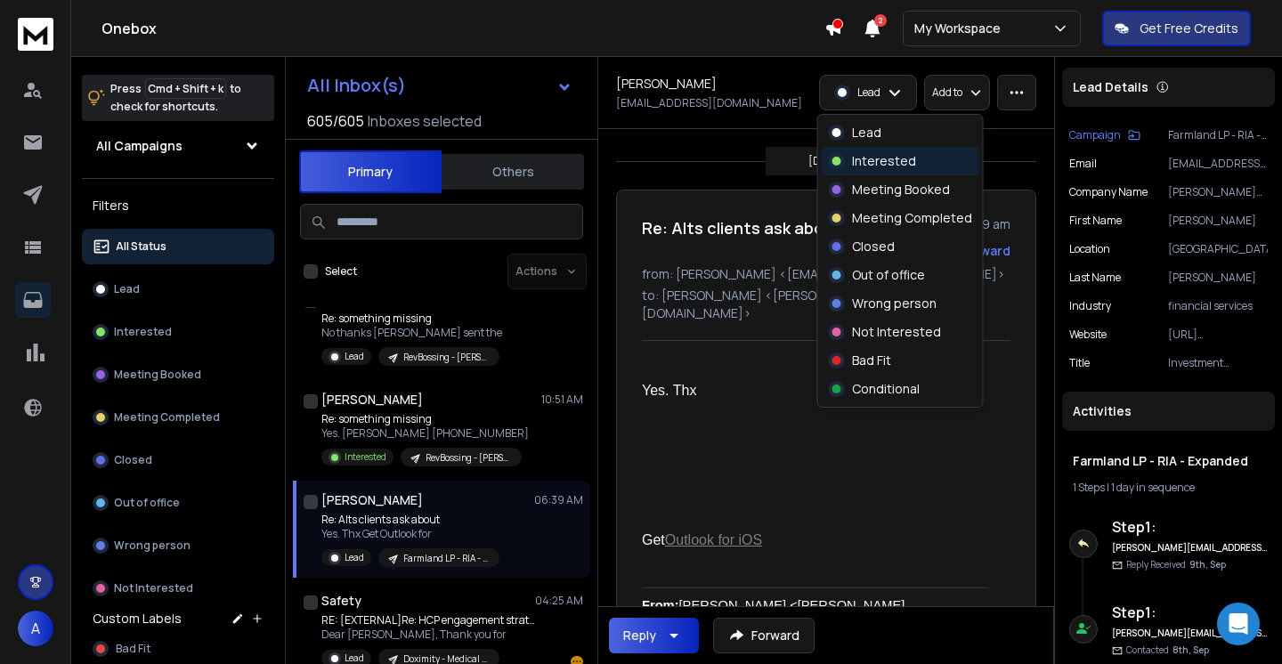
click at [872, 158] on p "Interested" at bounding box center [884, 161] width 64 height 18
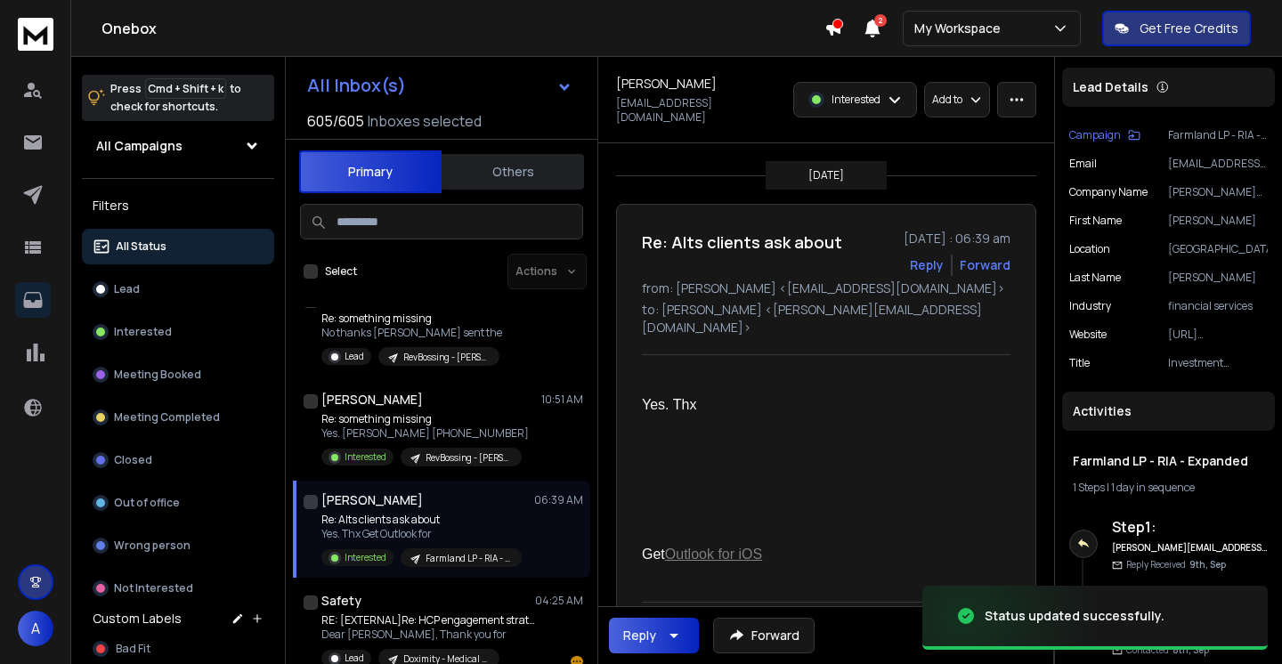
click at [995, 256] on div "Forward" at bounding box center [985, 265] width 51 height 18
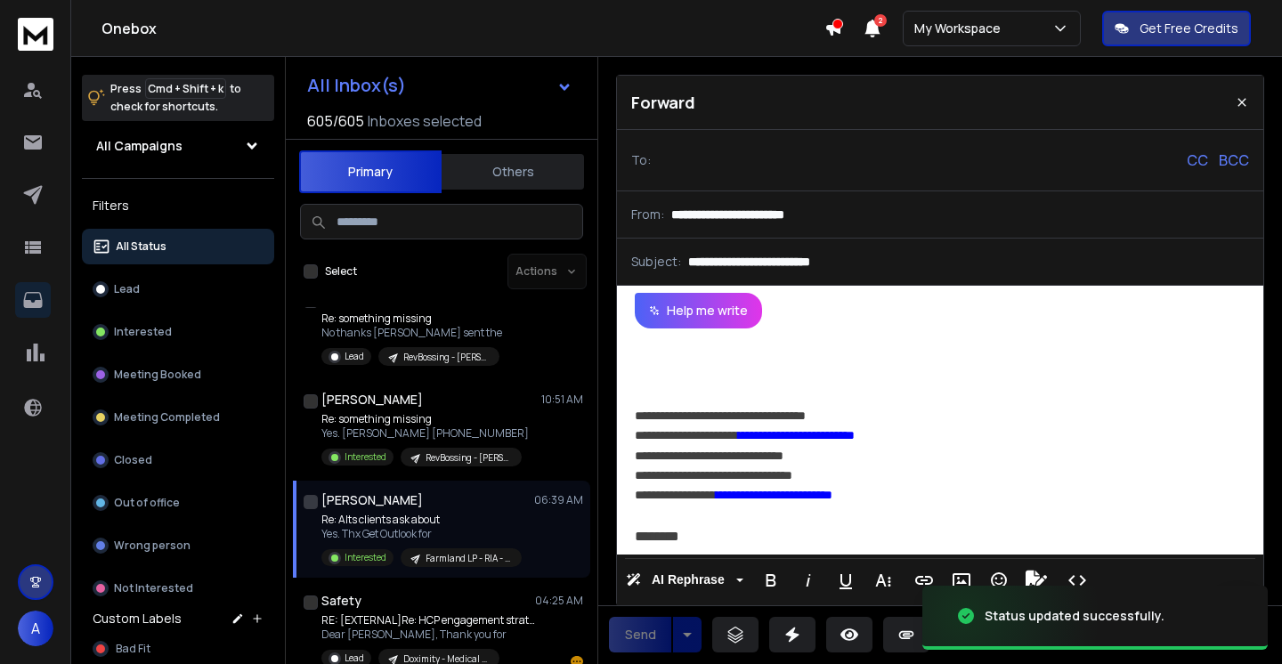
click at [703, 161] on input at bounding box center [720, 160] width 125 height 32
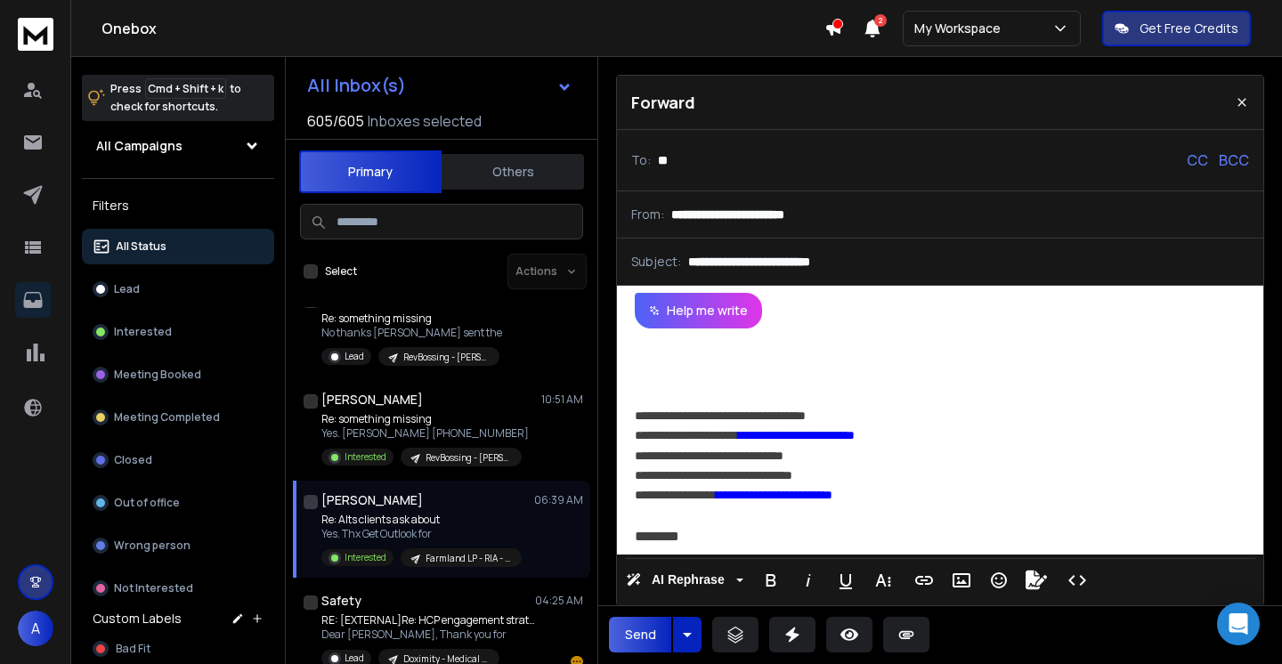
type input "**********"
click at [627, 635] on button "Send" at bounding box center [640, 635] width 62 height 36
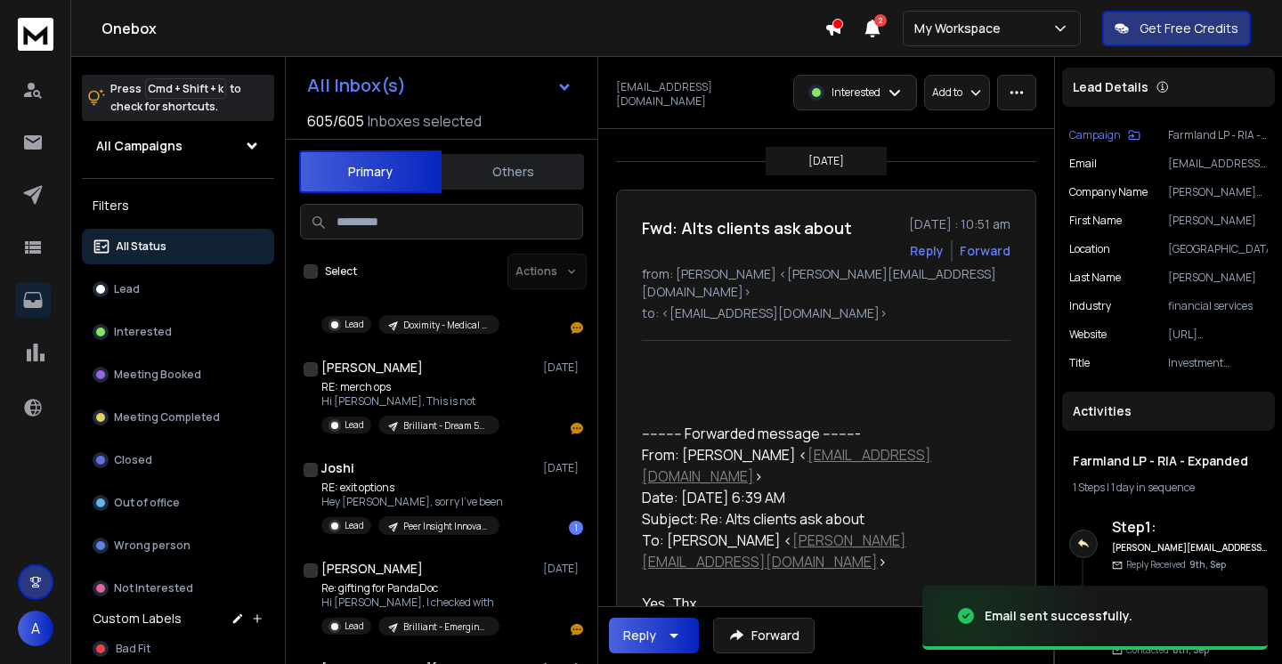
scroll to position [1284, 0]
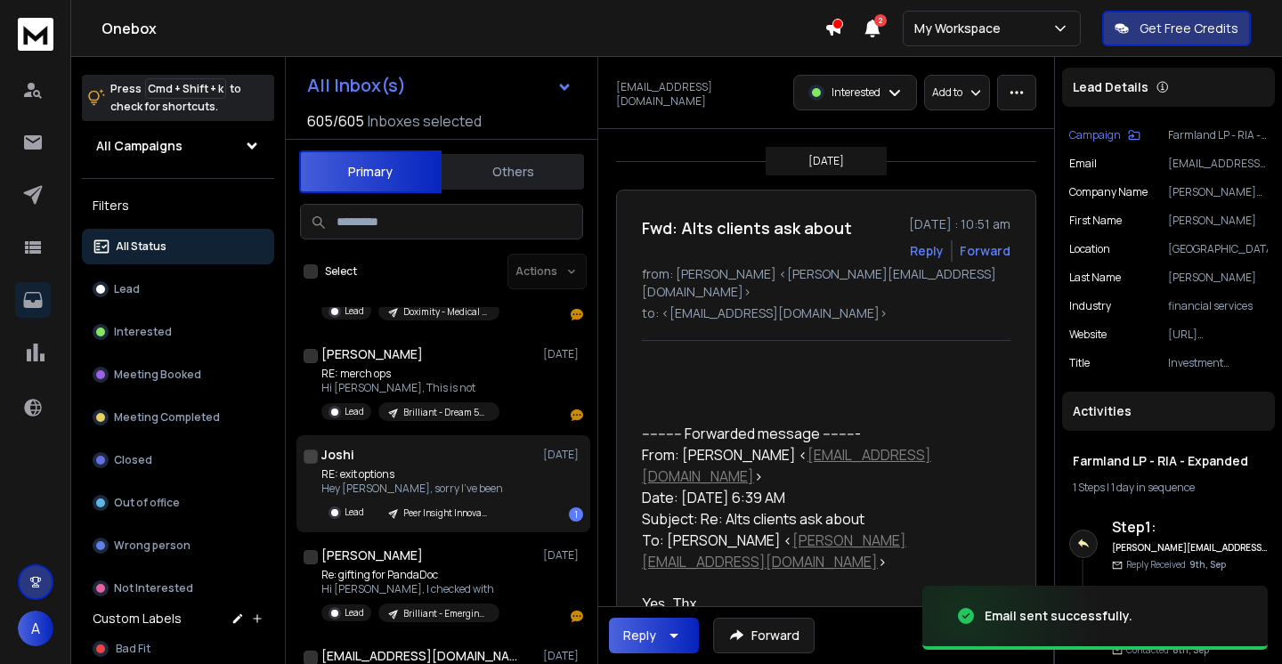
click at [457, 482] on p "Hey Josh, sorry I’ve been" at bounding box center [412, 489] width 182 height 14
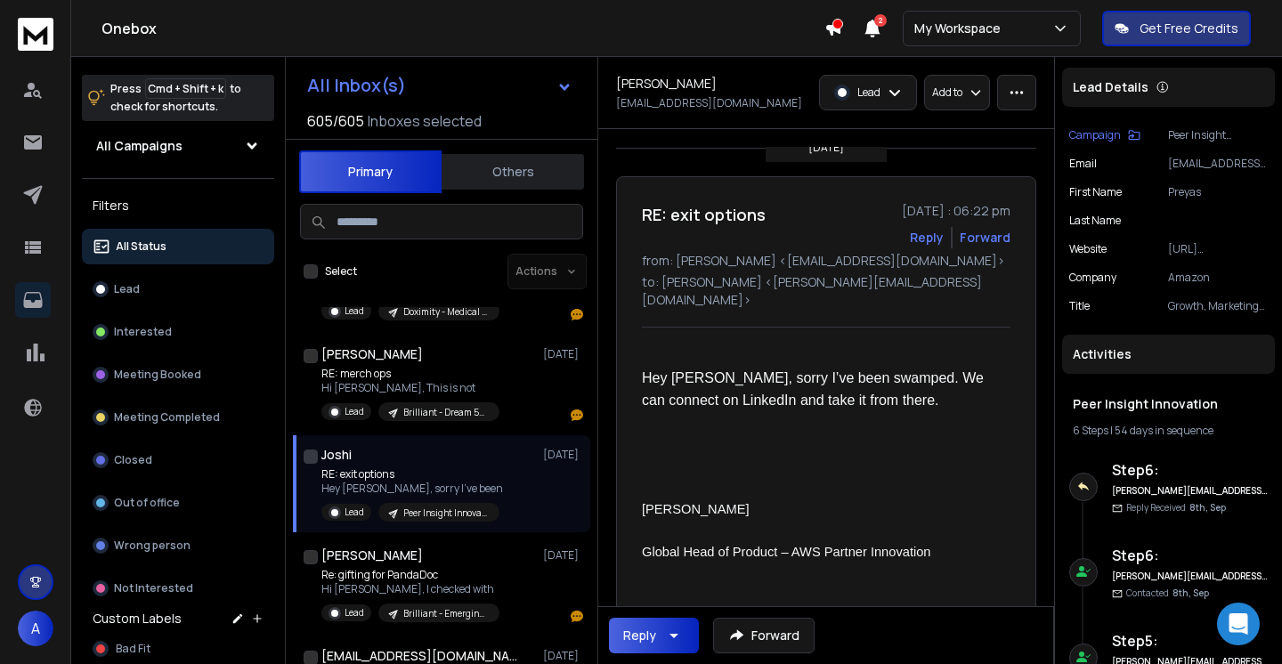
scroll to position [20, 0]
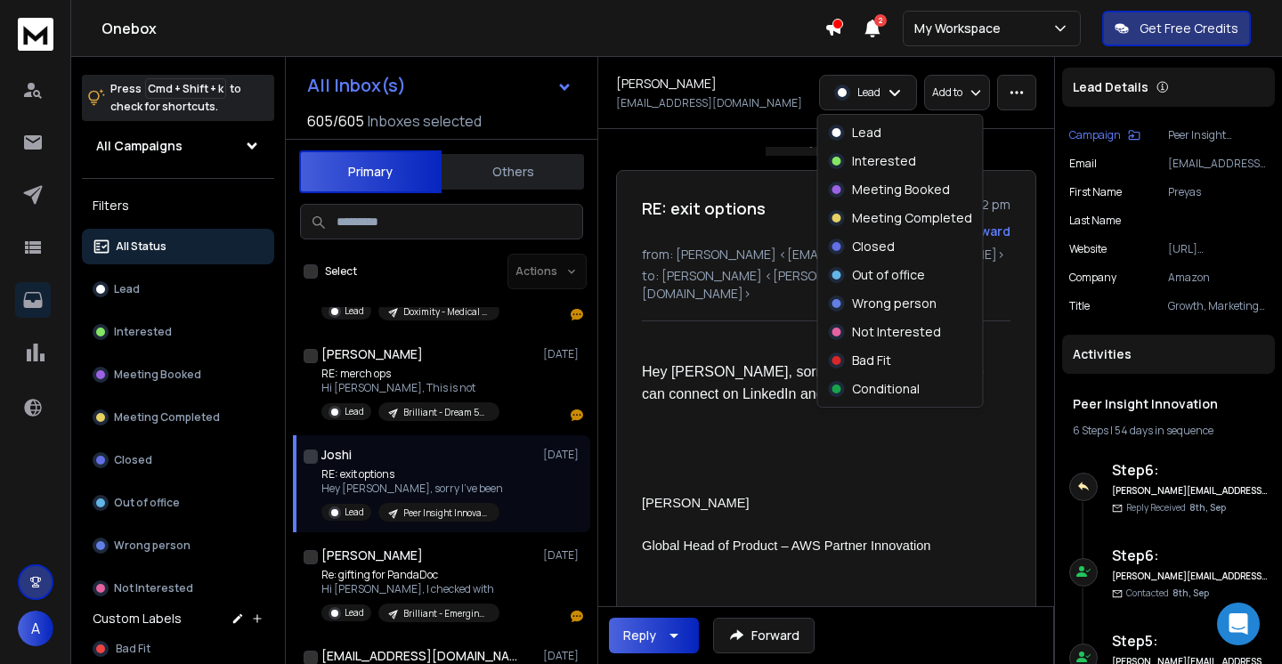
click at [883, 81] on div "Lead" at bounding box center [868, 93] width 96 height 34
click at [879, 158] on p "Interested" at bounding box center [884, 161] width 64 height 18
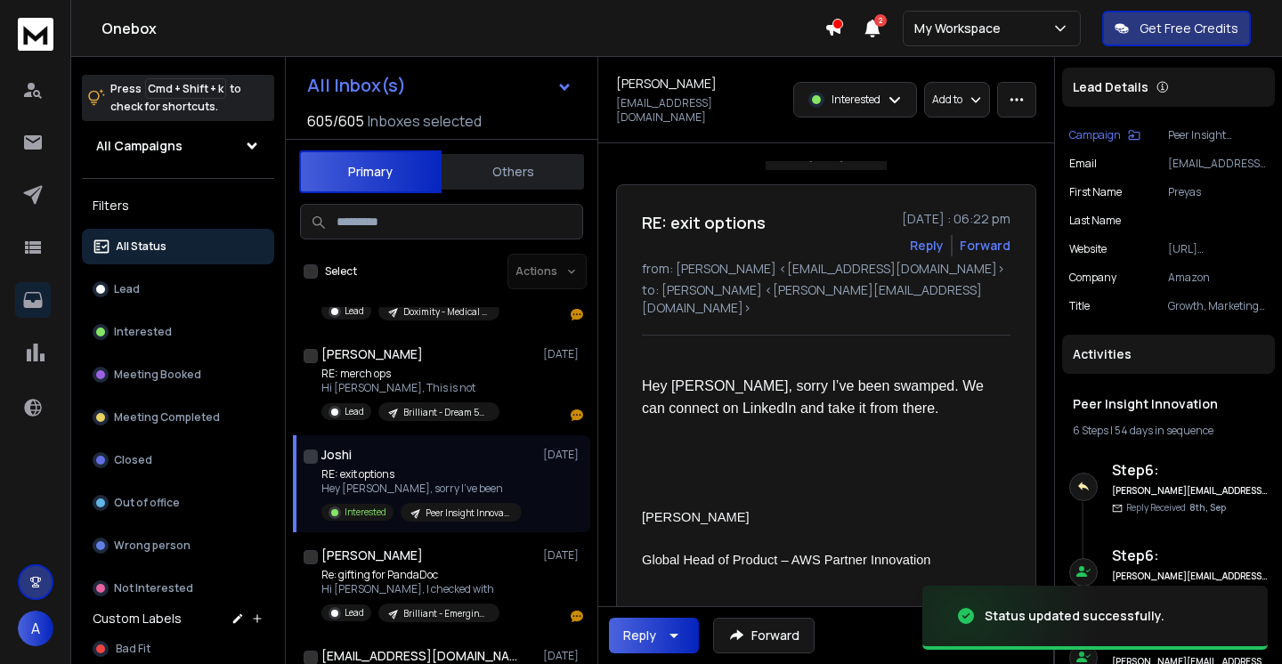
click at [990, 237] on div "Forward" at bounding box center [985, 246] width 51 height 18
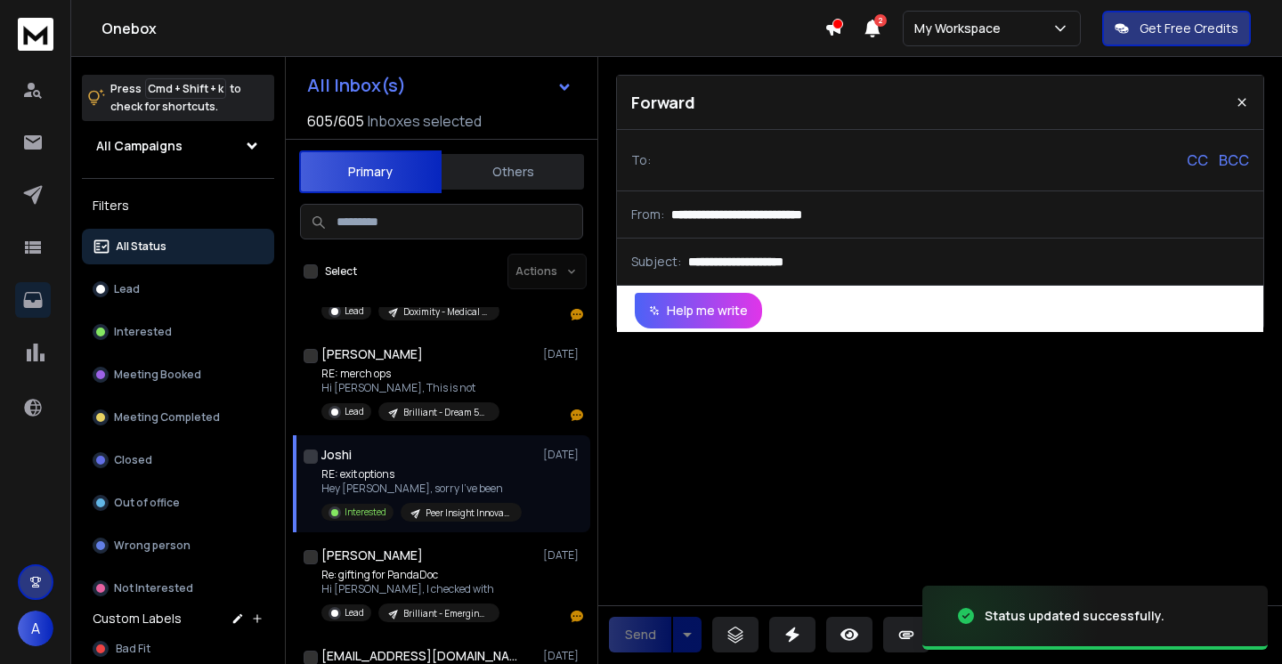
scroll to position [0, 0]
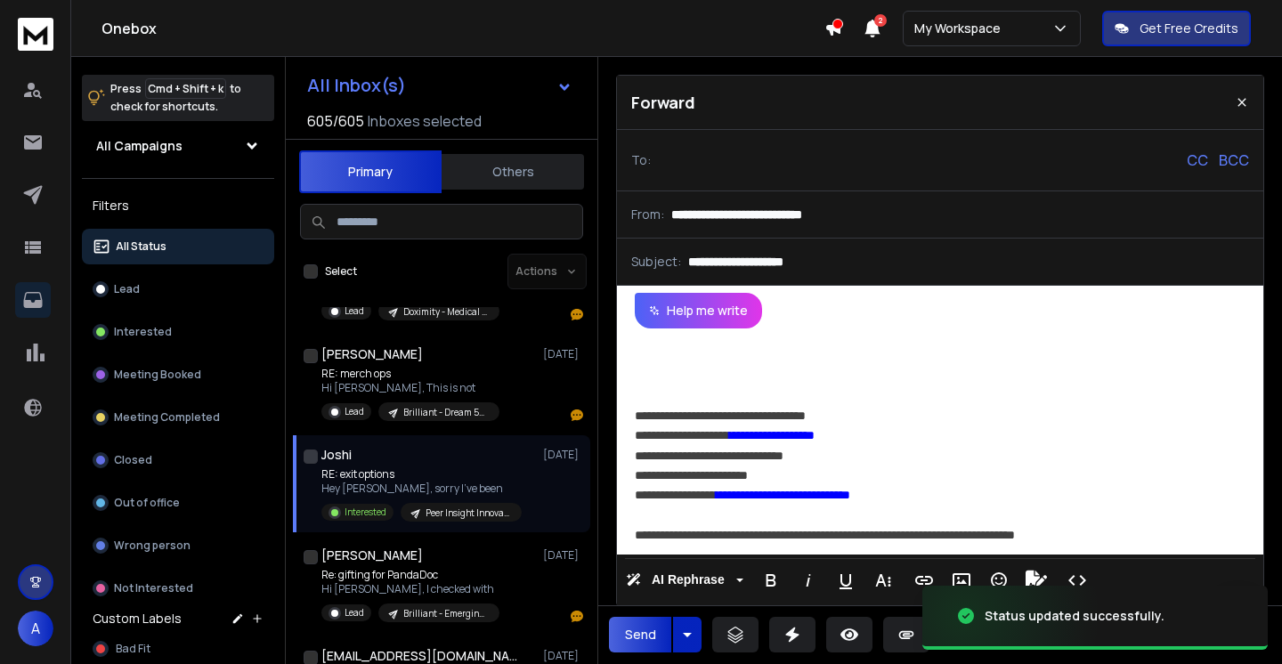
click at [693, 169] on input at bounding box center [720, 160] width 125 height 32
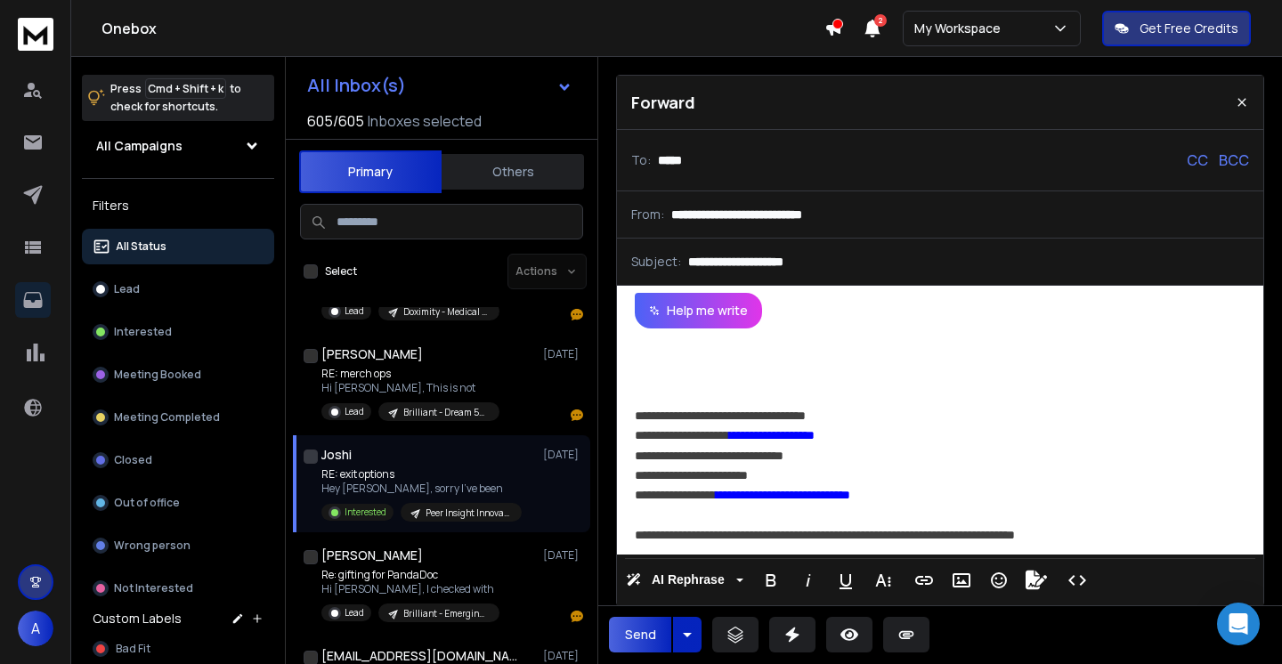
type input "**********"
click at [645, 634] on button "Send" at bounding box center [640, 635] width 62 height 36
